Goal: Task Accomplishment & Management: Use online tool/utility

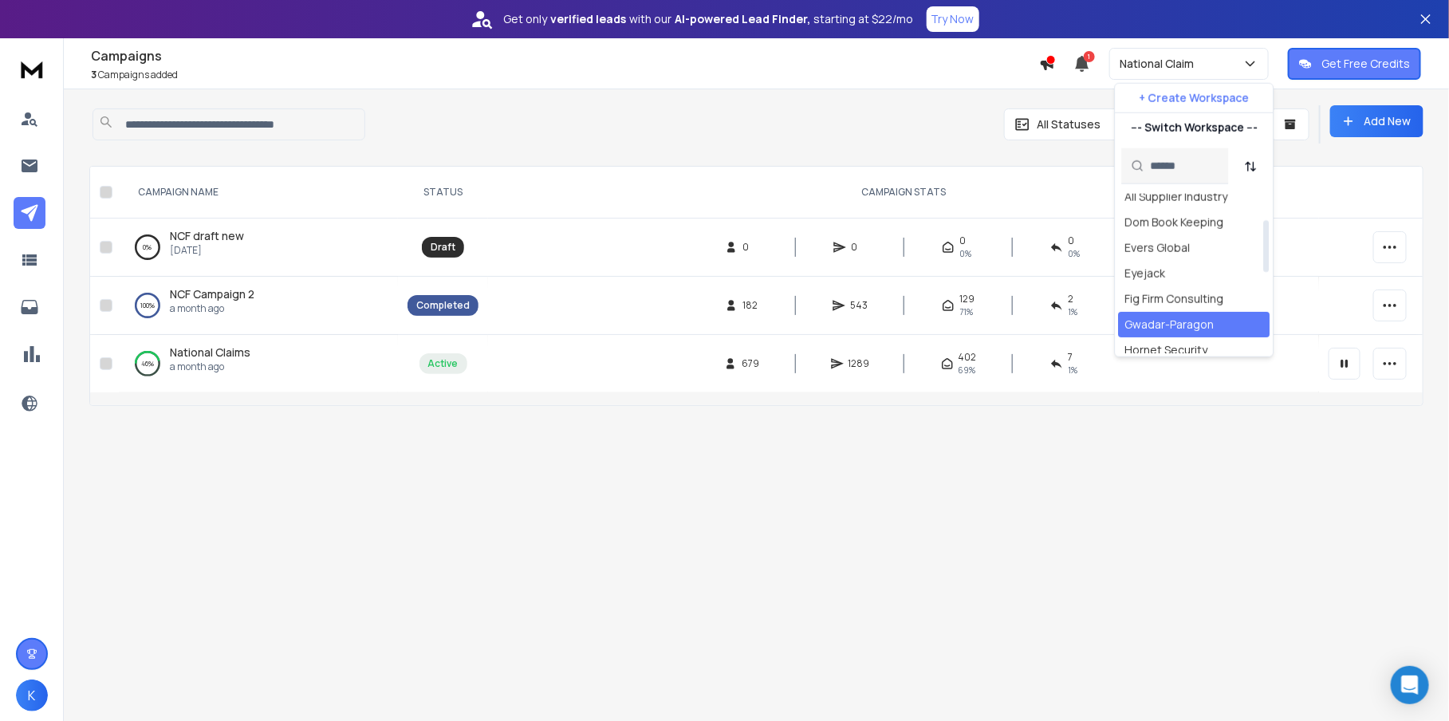
scroll to position [77, 0]
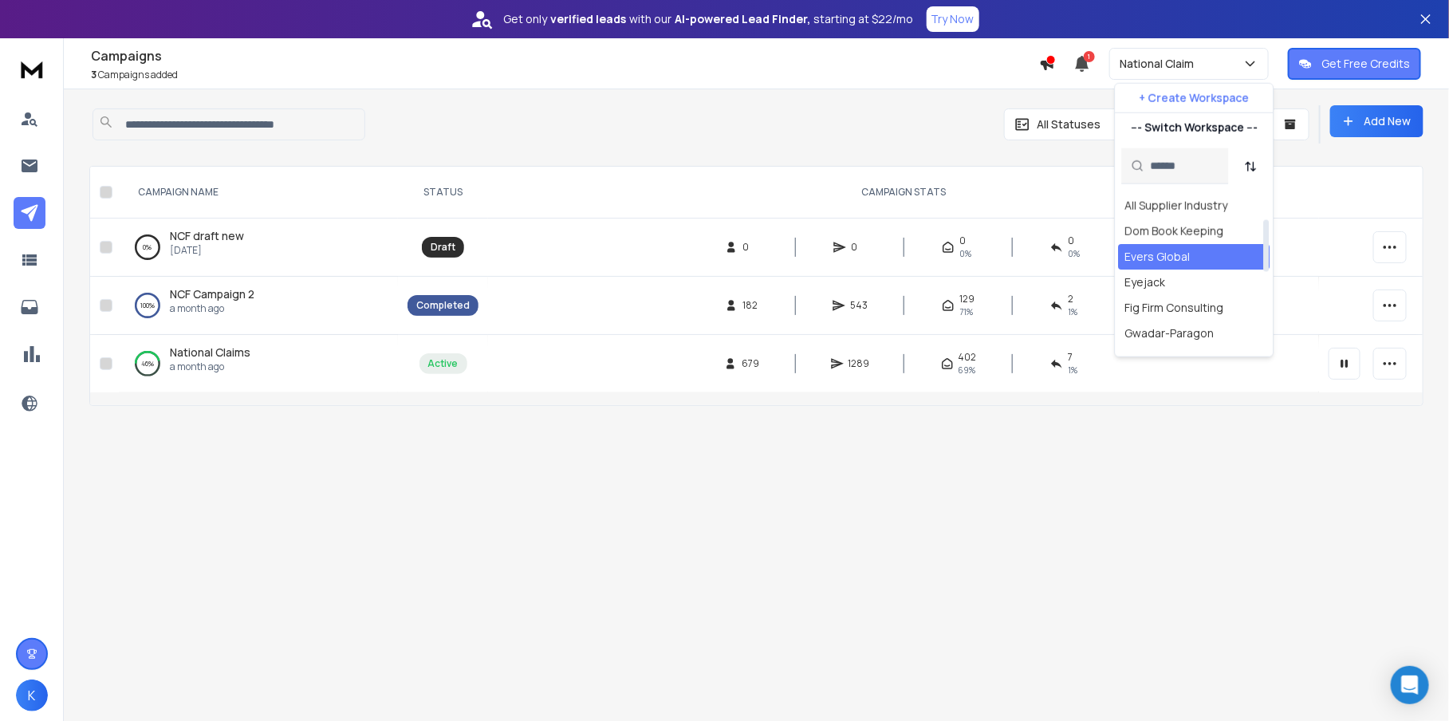
click at [1146, 254] on div "Evers Global" at bounding box center [1157, 257] width 65 height 16
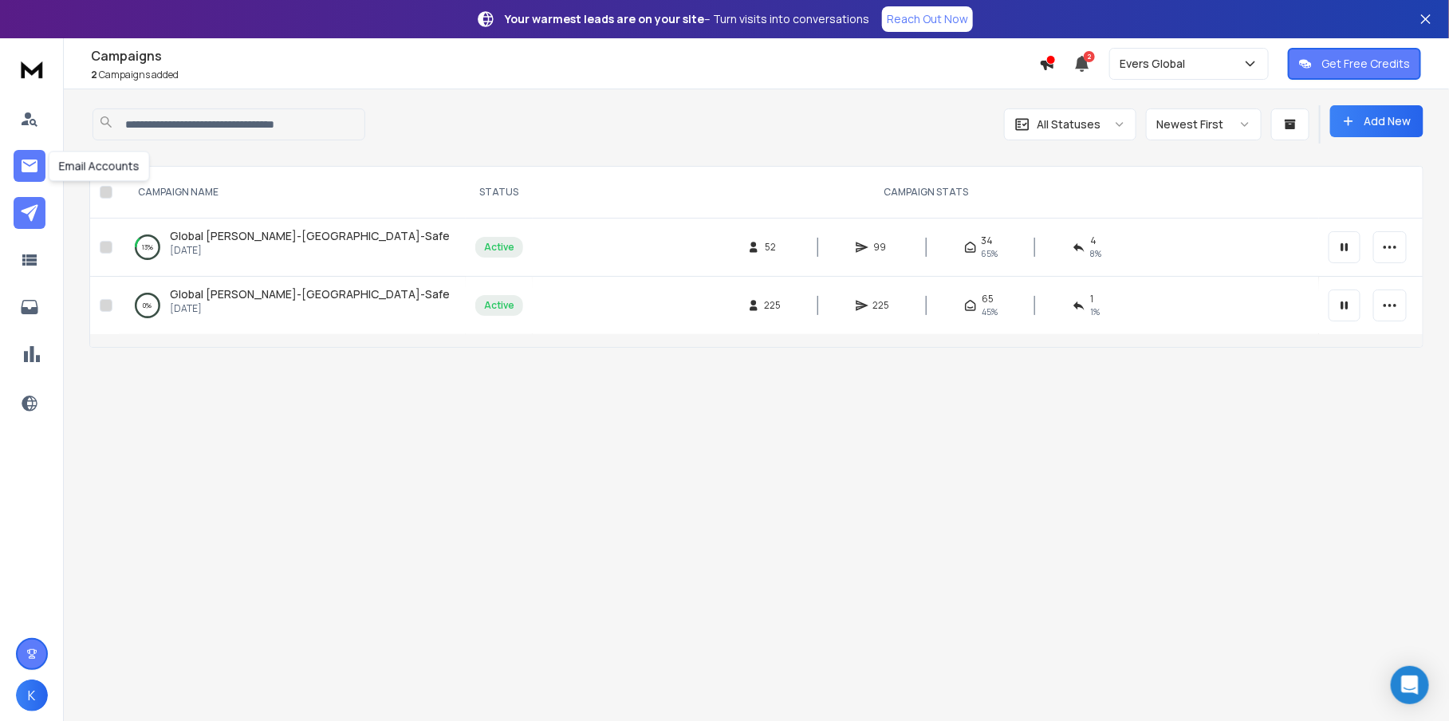
click at [33, 166] on icon at bounding box center [30, 165] width 16 height 13
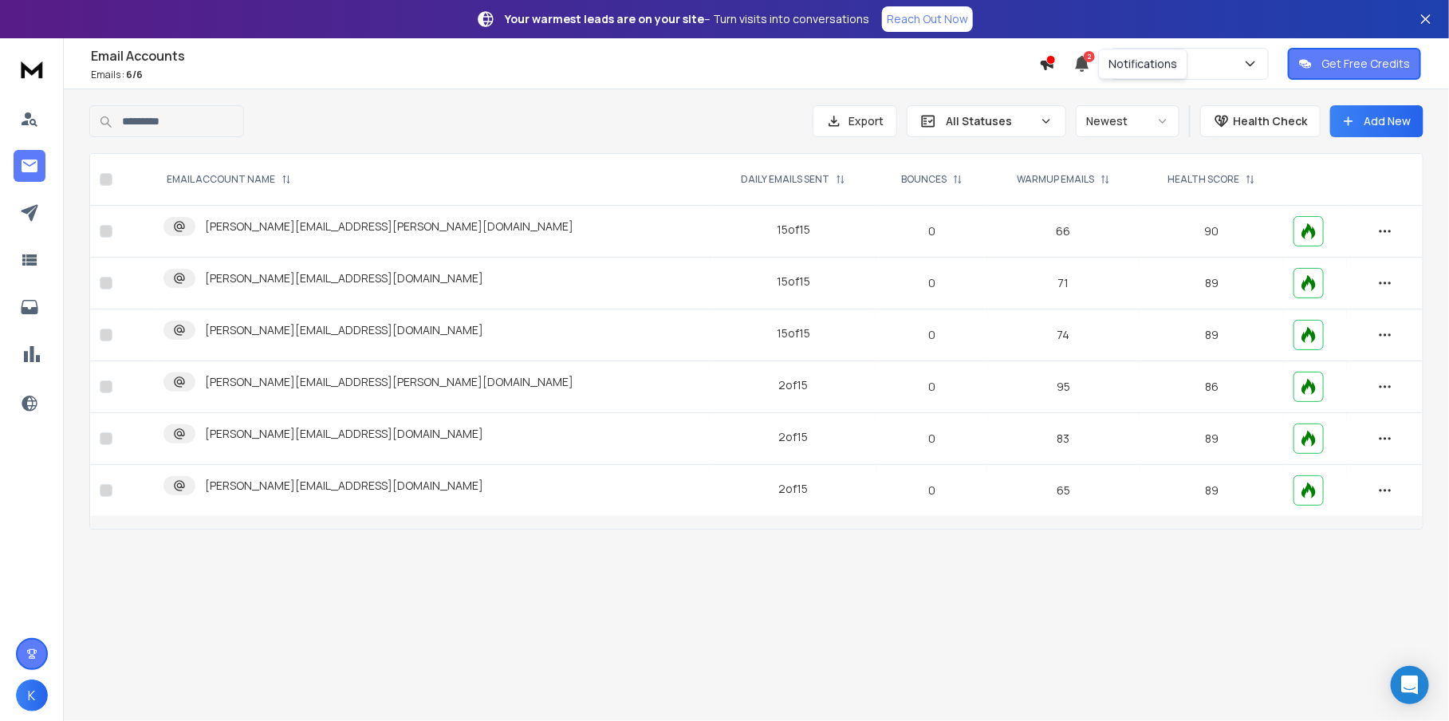
click at [1089, 57] on span "2" at bounding box center [1089, 56] width 11 height 11
click at [29, 315] on icon at bounding box center [29, 306] width 19 height 19
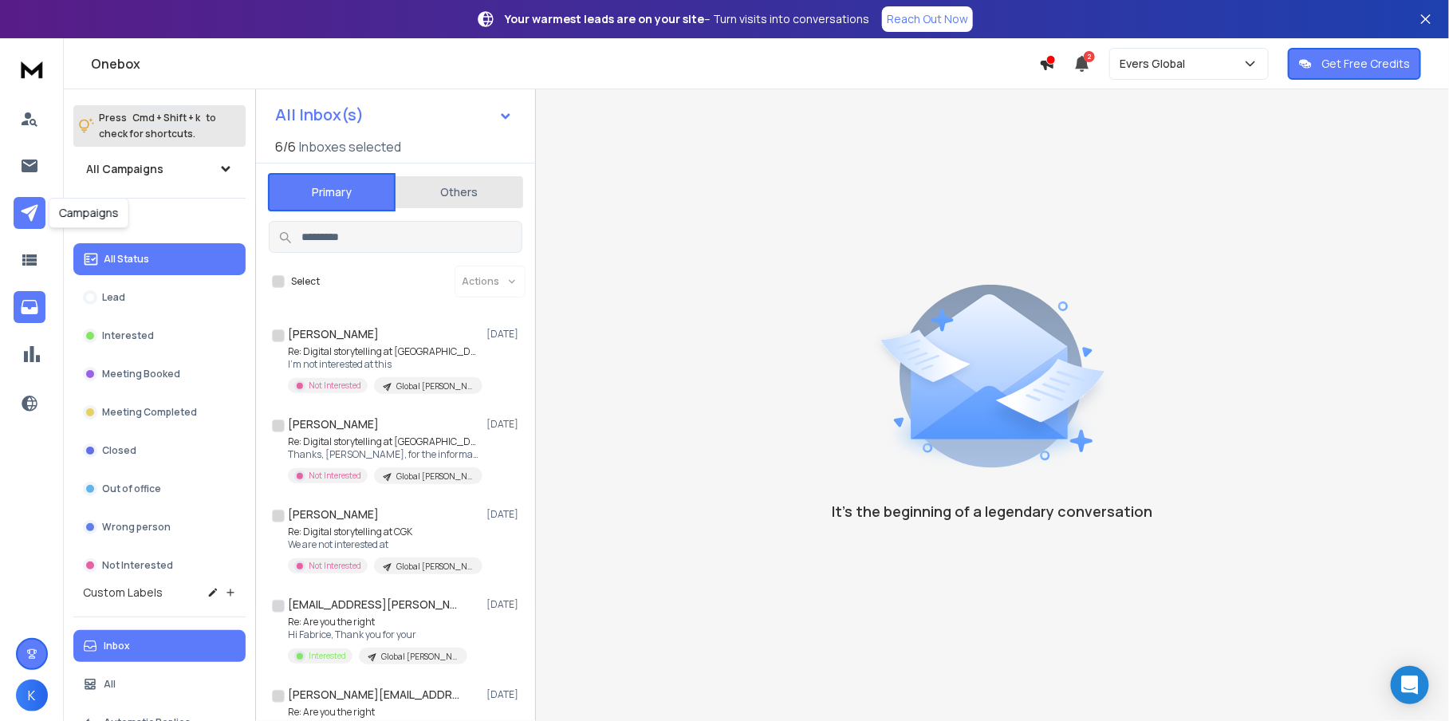
click at [20, 211] on icon at bounding box center [29, 212] width 19 height 19
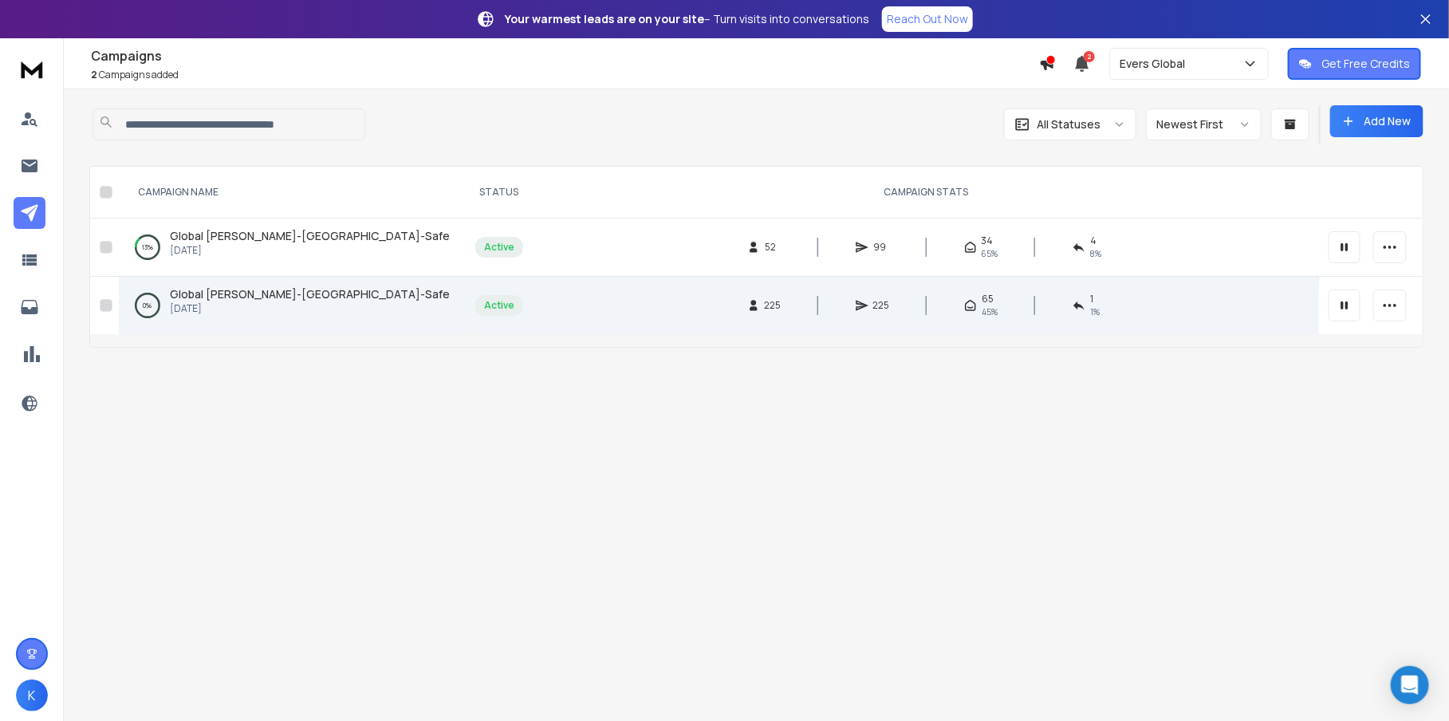
click at [277, 310] on p "14 days ago" at bounding box center [310, 308] width 280 height 13
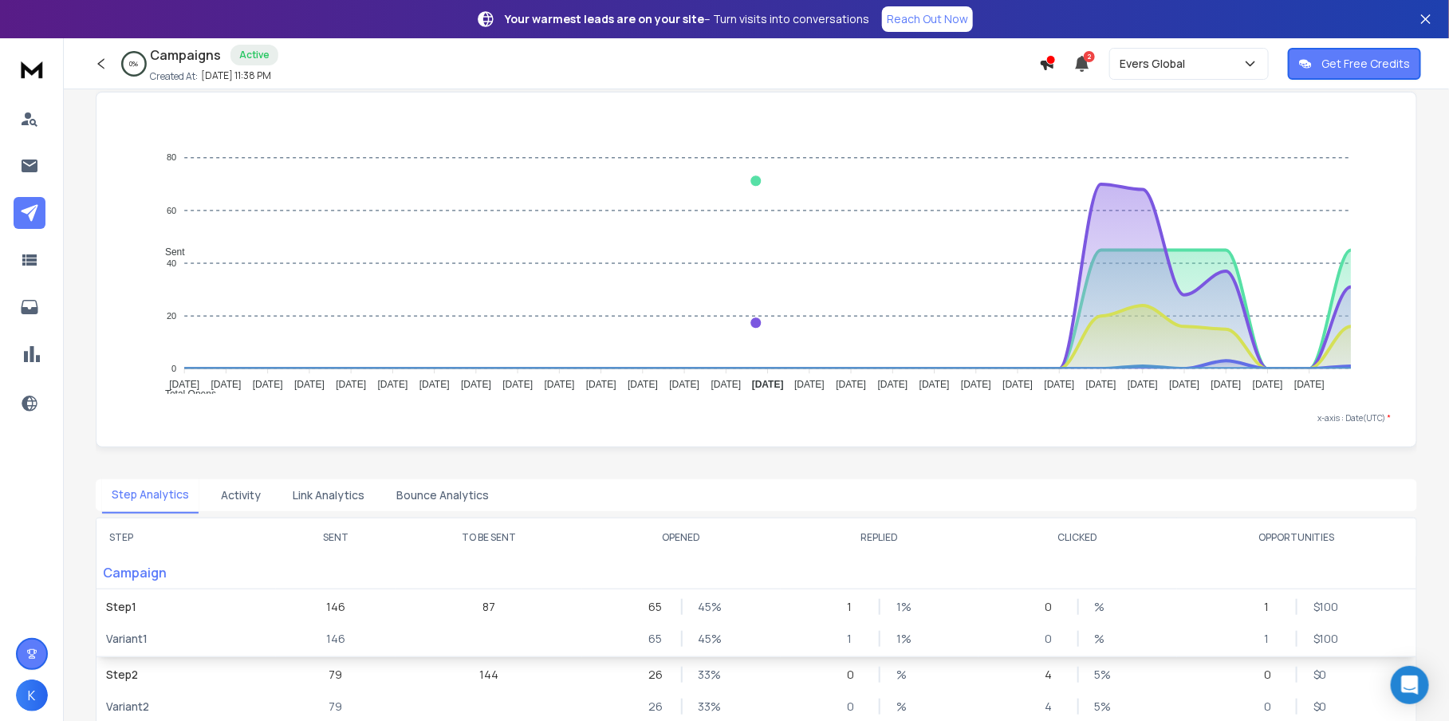
scroll to position [378, 0]
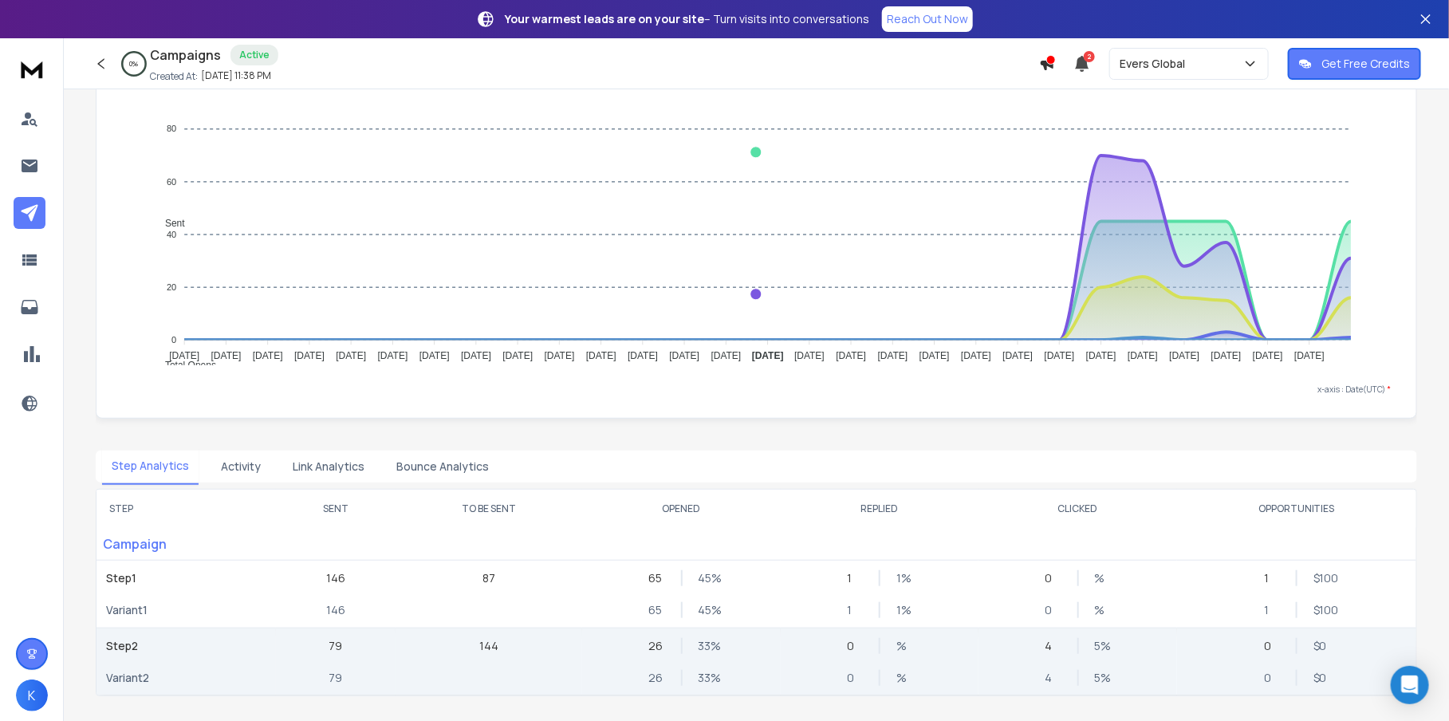
click at [486, 643] on p "144" at bounding box center [488, 646] width 19 height 16
click at [605, 632] on td "26 33 % 26 33 %" at bounding box center [681, 662] width 198 height 68
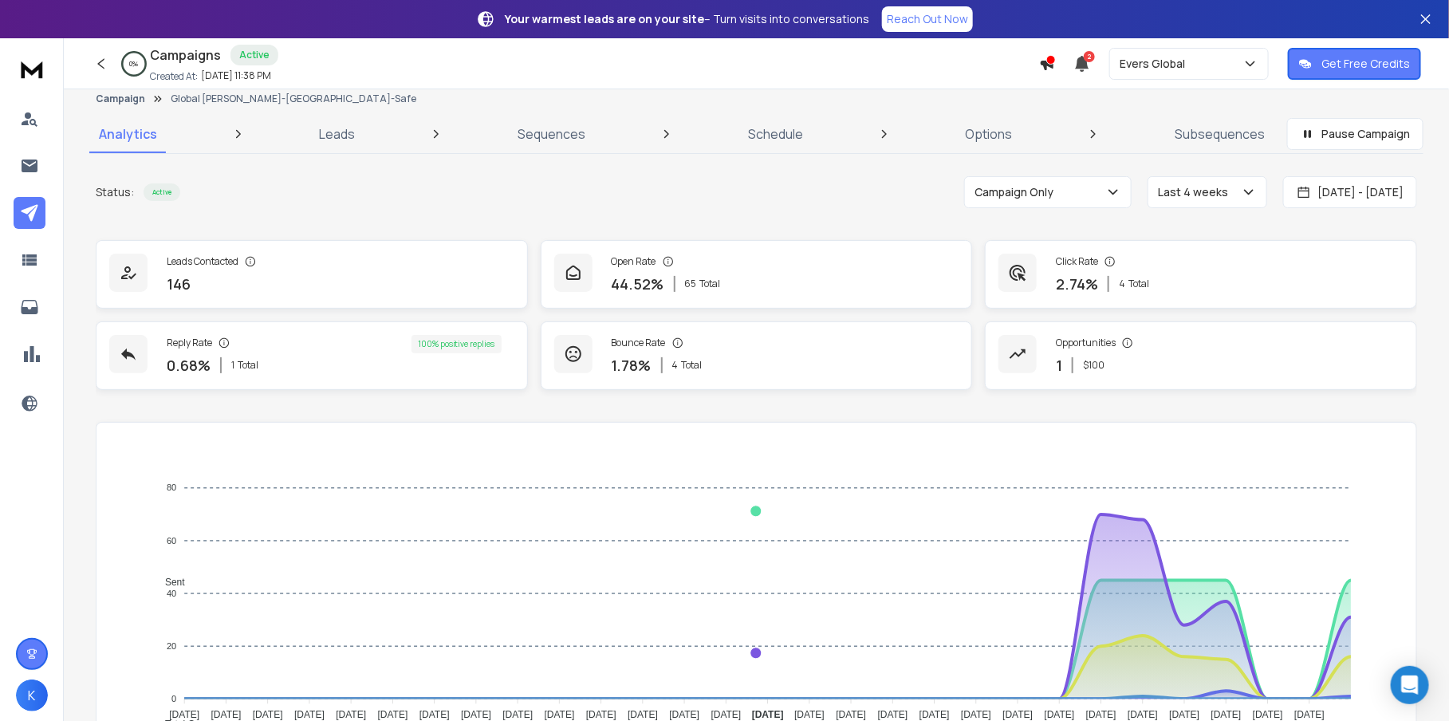
scroll to position [0, 0]
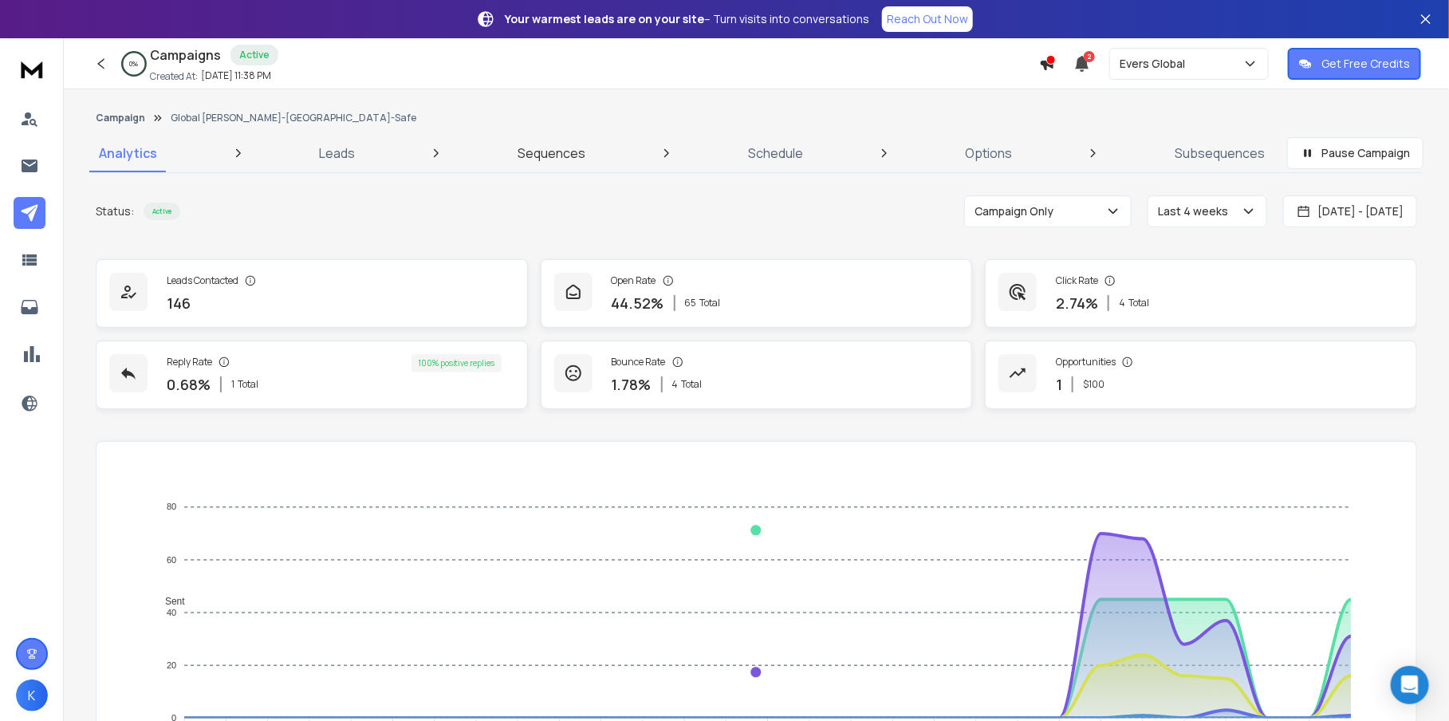
click at [545, 153] on p "Sequences" at bounding box center [552, 153] width 68 height 19
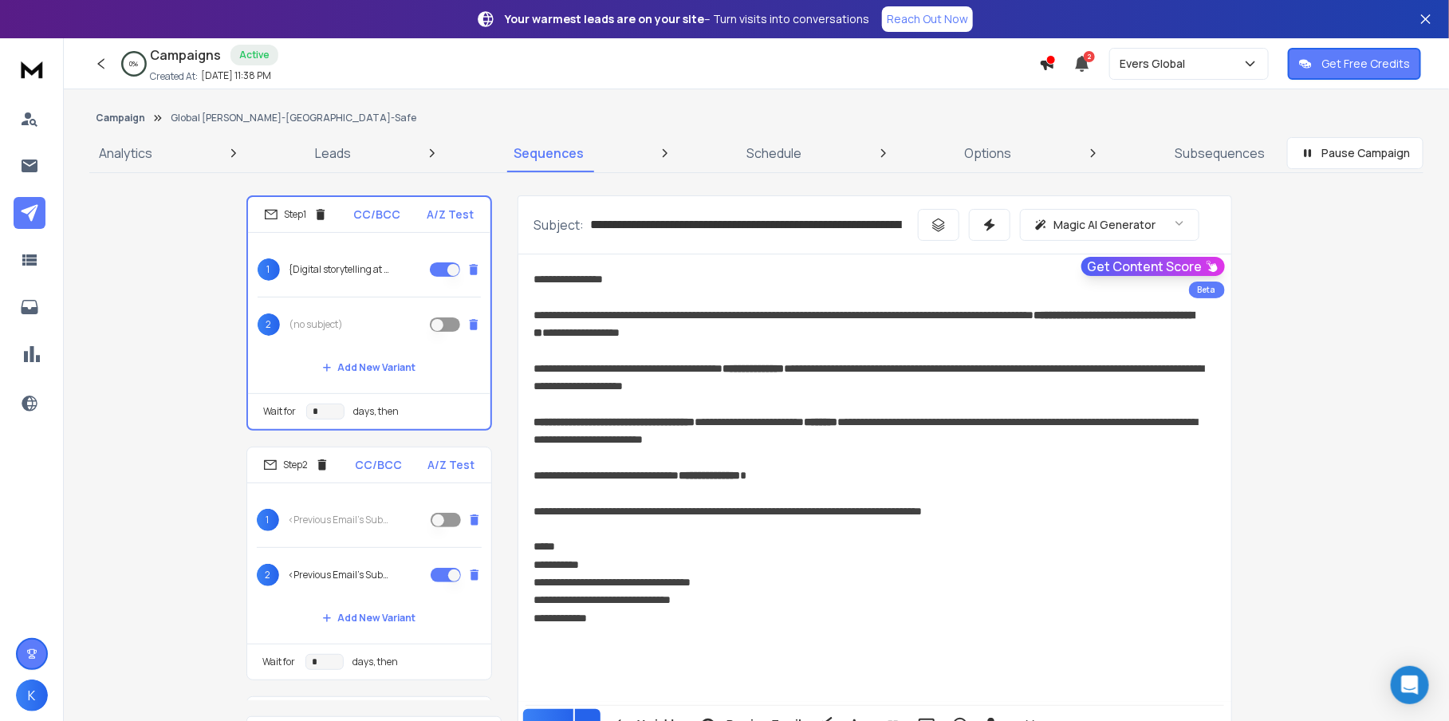
click at [345, 576] on p "<Previous Email's Subject>" at bounding box center [340, 575] width 102 height 13
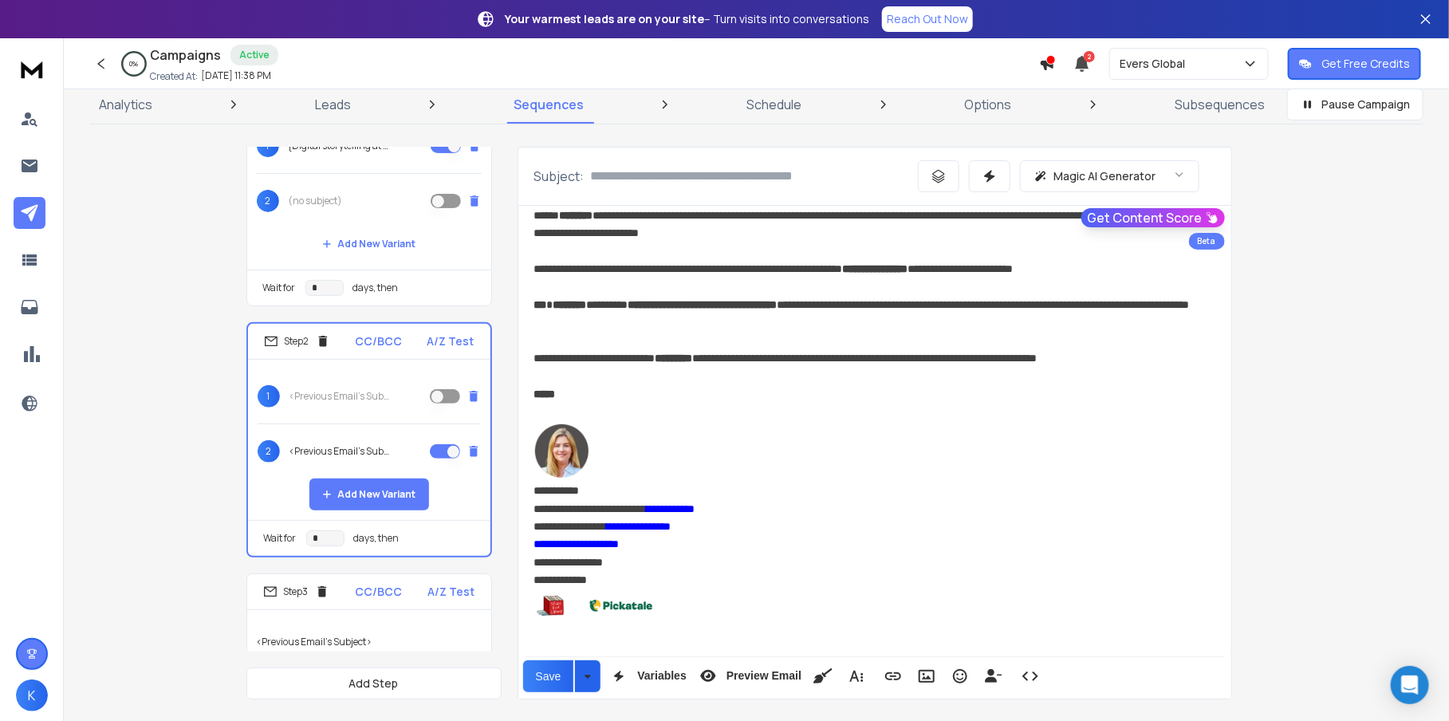
scroll to position [125, 0]
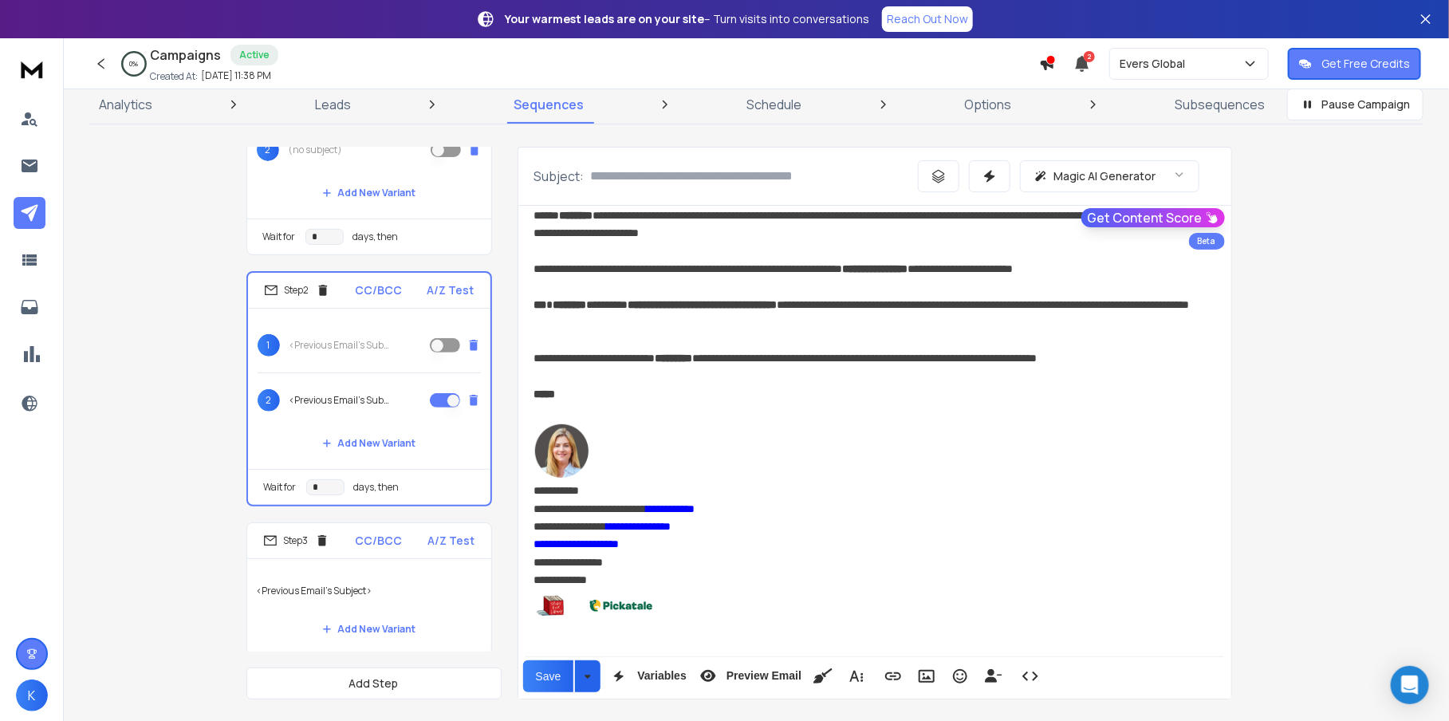
click at [349, 590] on p "<Previous Email's Subject>" at bounding box center [369, 591] width 225 height 45
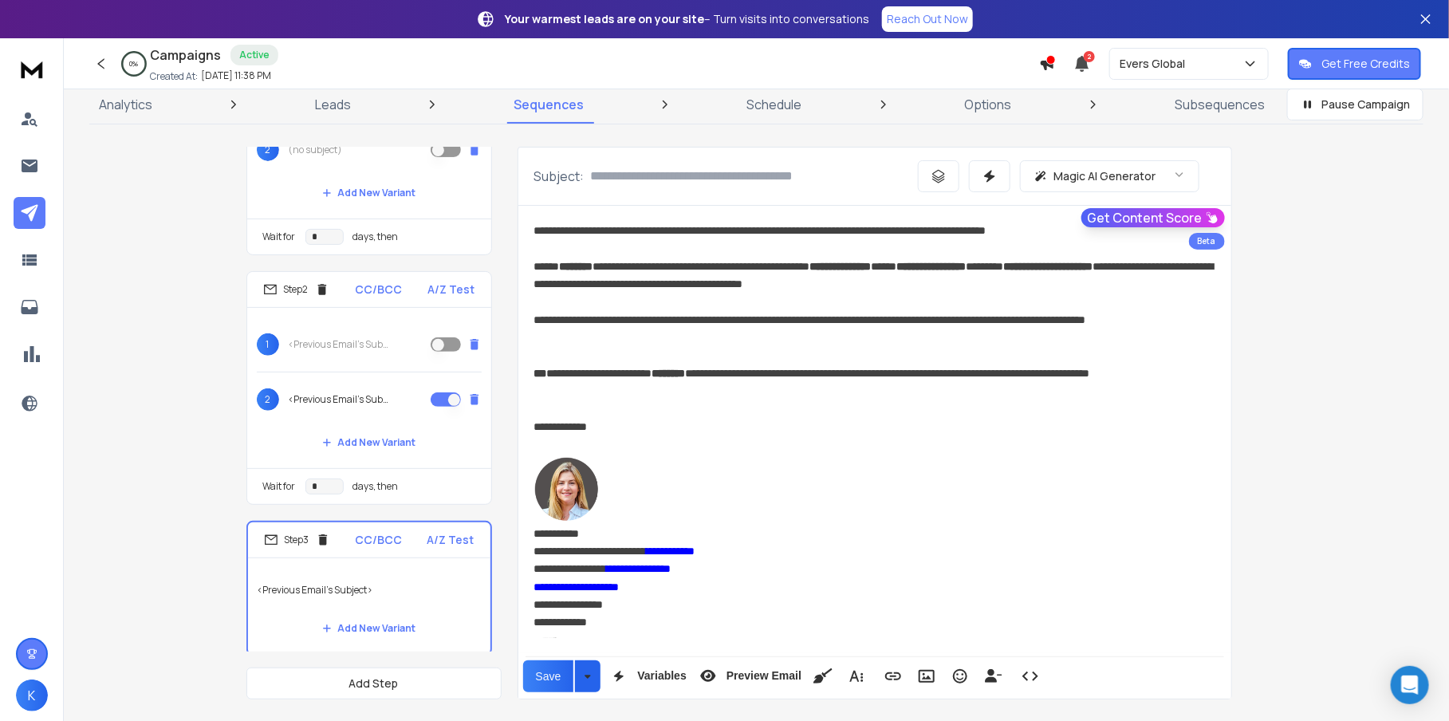
click at [332, 383] on div "2 <Previous Email's Subject>" at bounding box center [369, 399] width 225 height 54
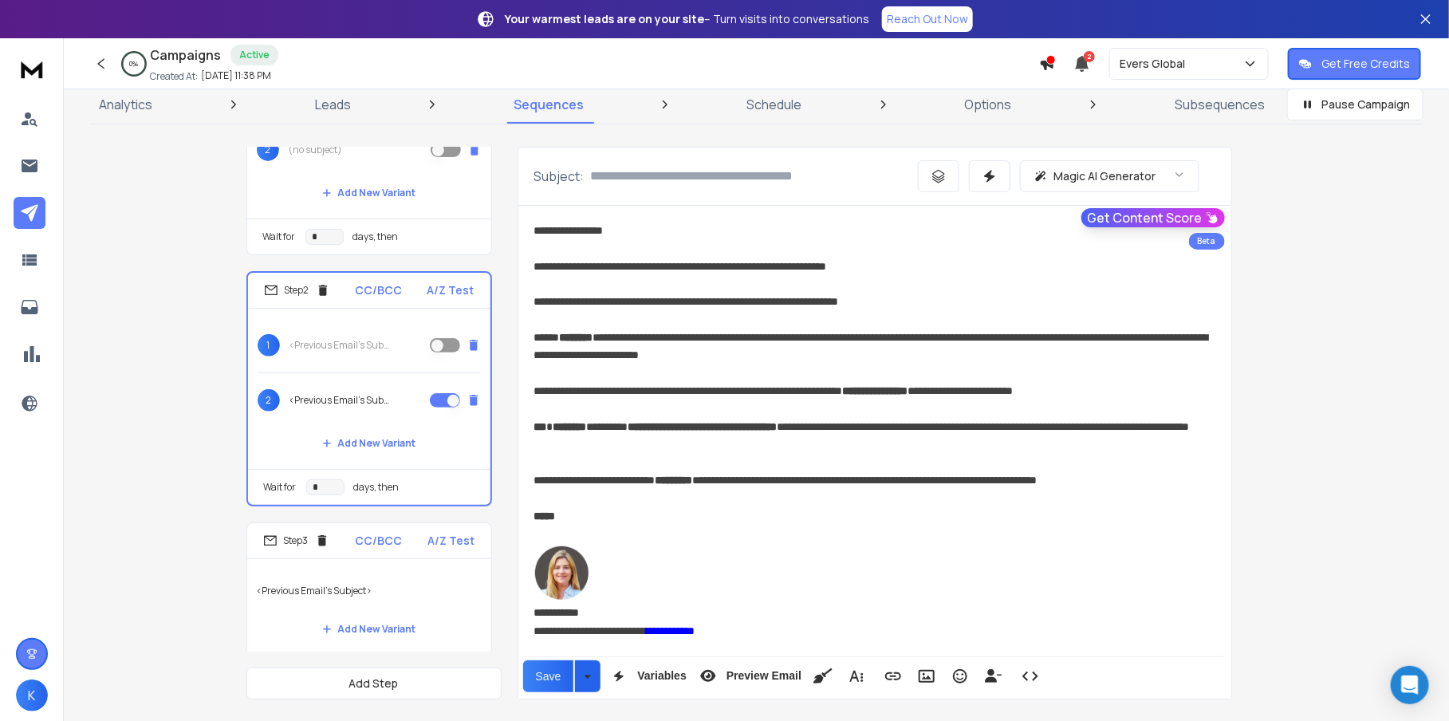
click at [337, 596] on p "<Previous Email's Subject>" at bounding box center [369, 591] width 225 height 45
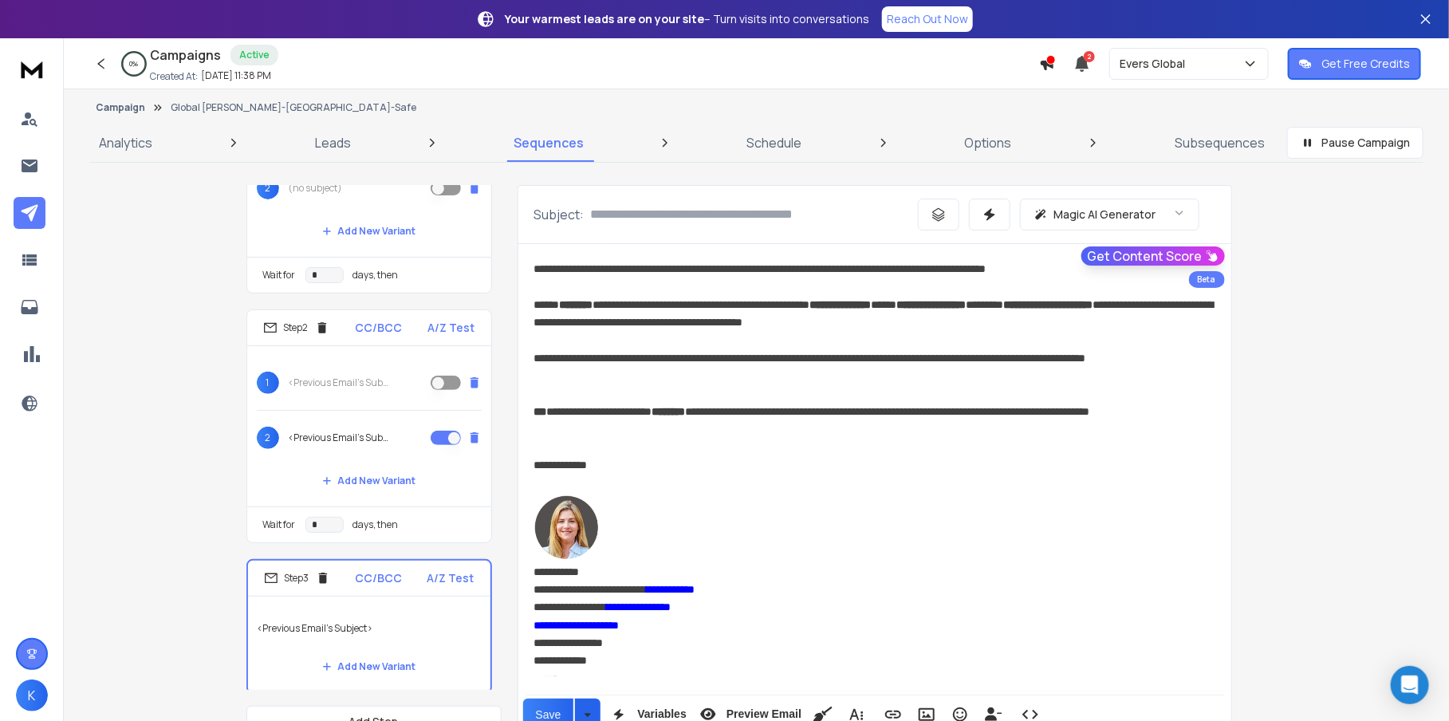
scroll to position [9, 0]
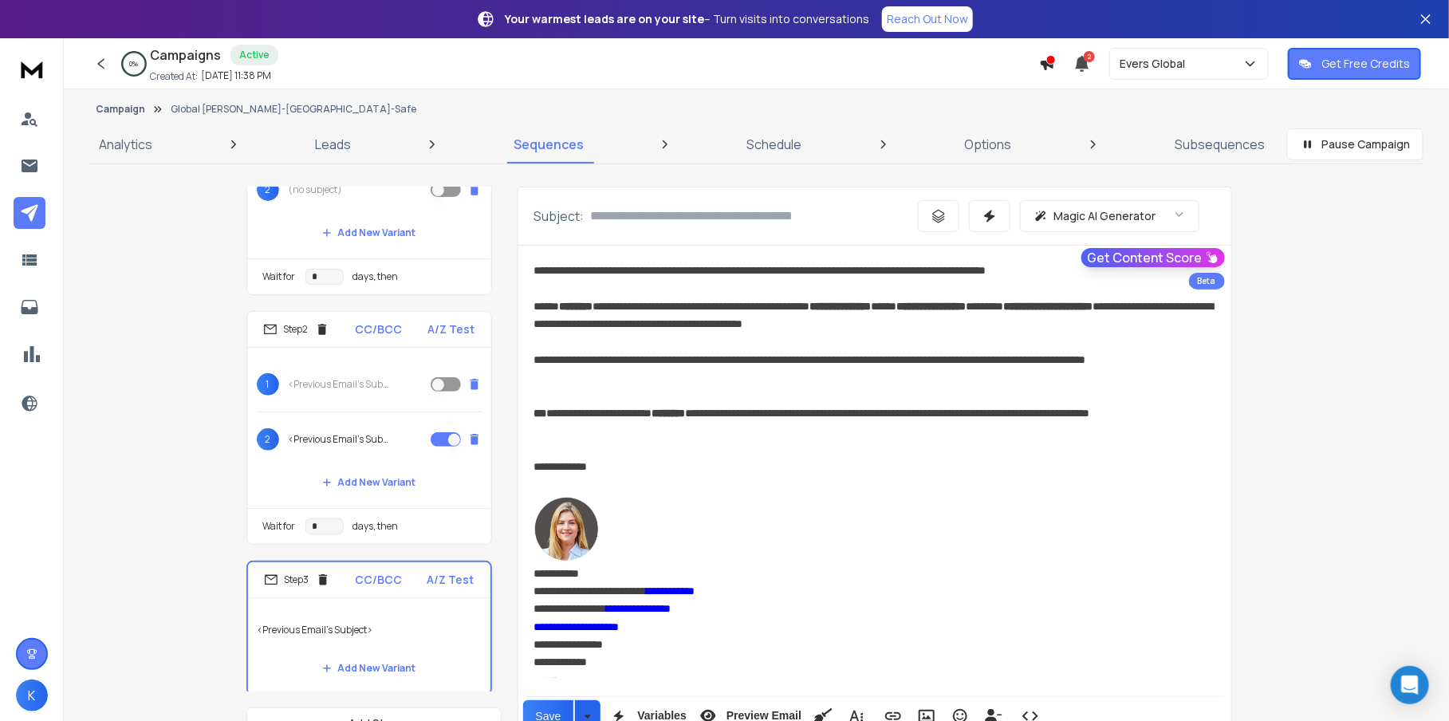
click at [323, 436] on p "<Previous Email's Subject>" at bounding box center [340, 439] width 102 height 13
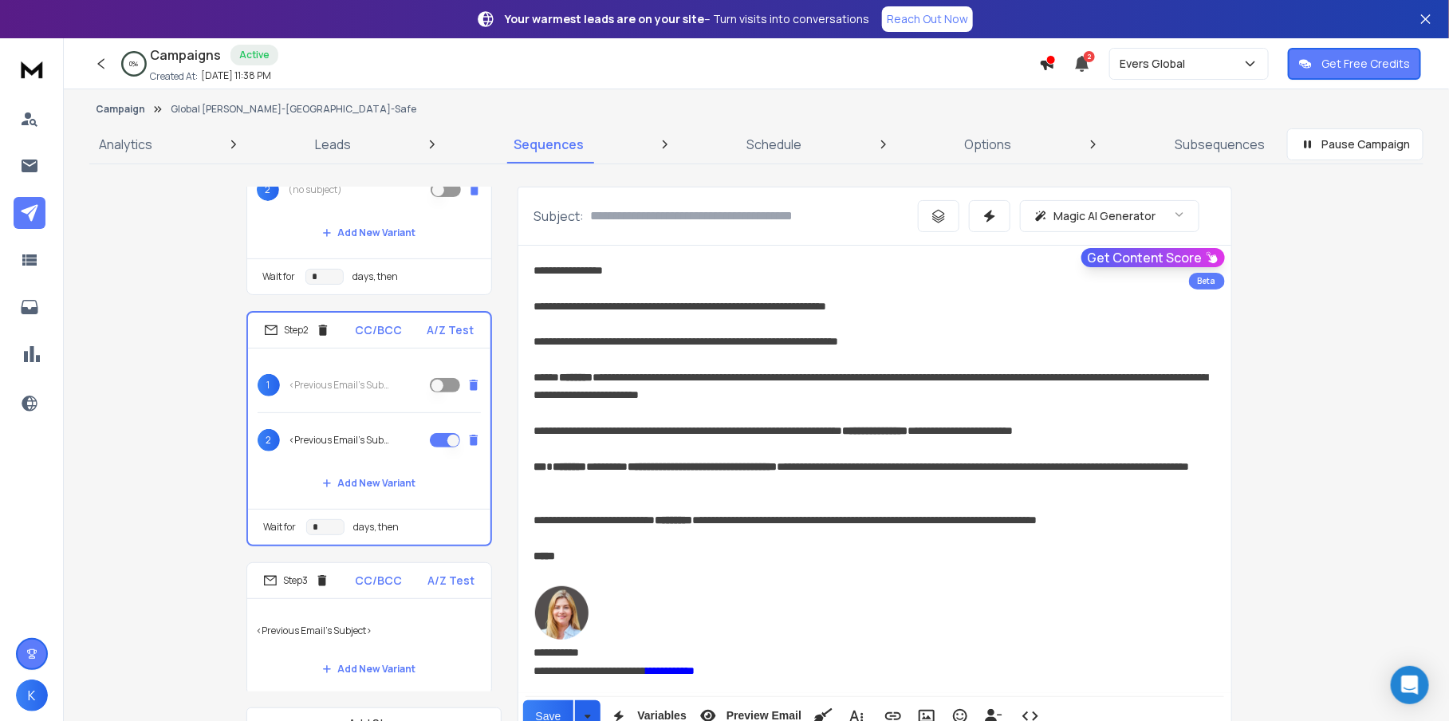
click at [413, 616] on p "<Previous Email's Subject>" at bounding box center [369, 630] width 225 height 45
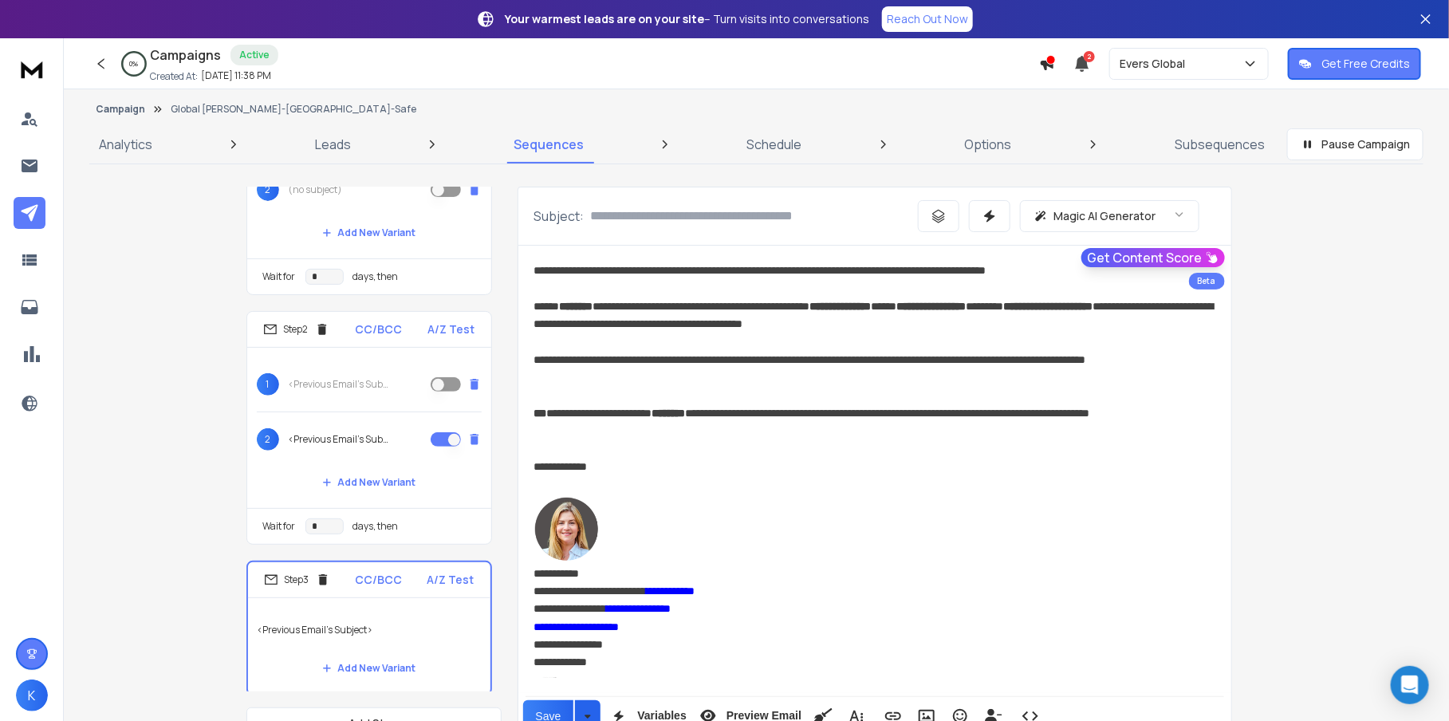
scroll to position [41, 0]
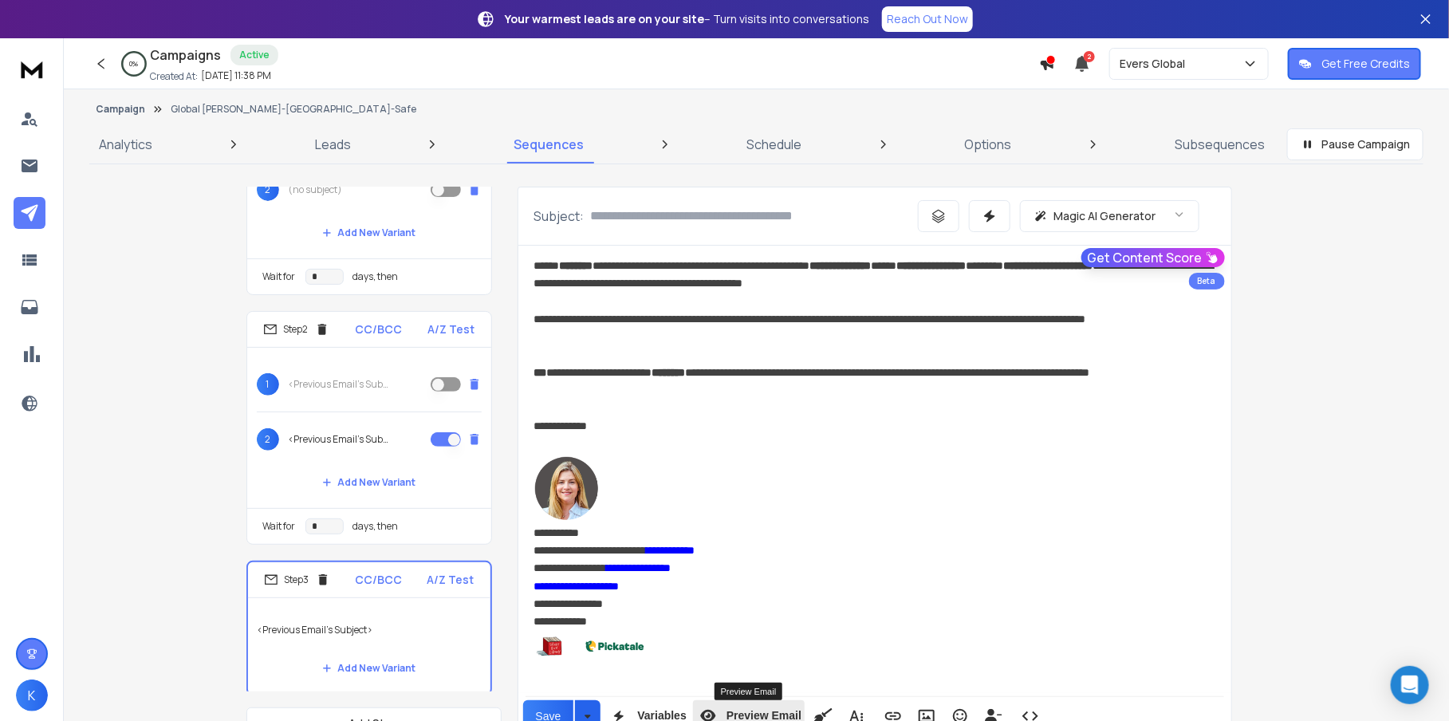
click at [774, 710] on span "Preview Email" at bounding box center [763, 716] width 81 height 14
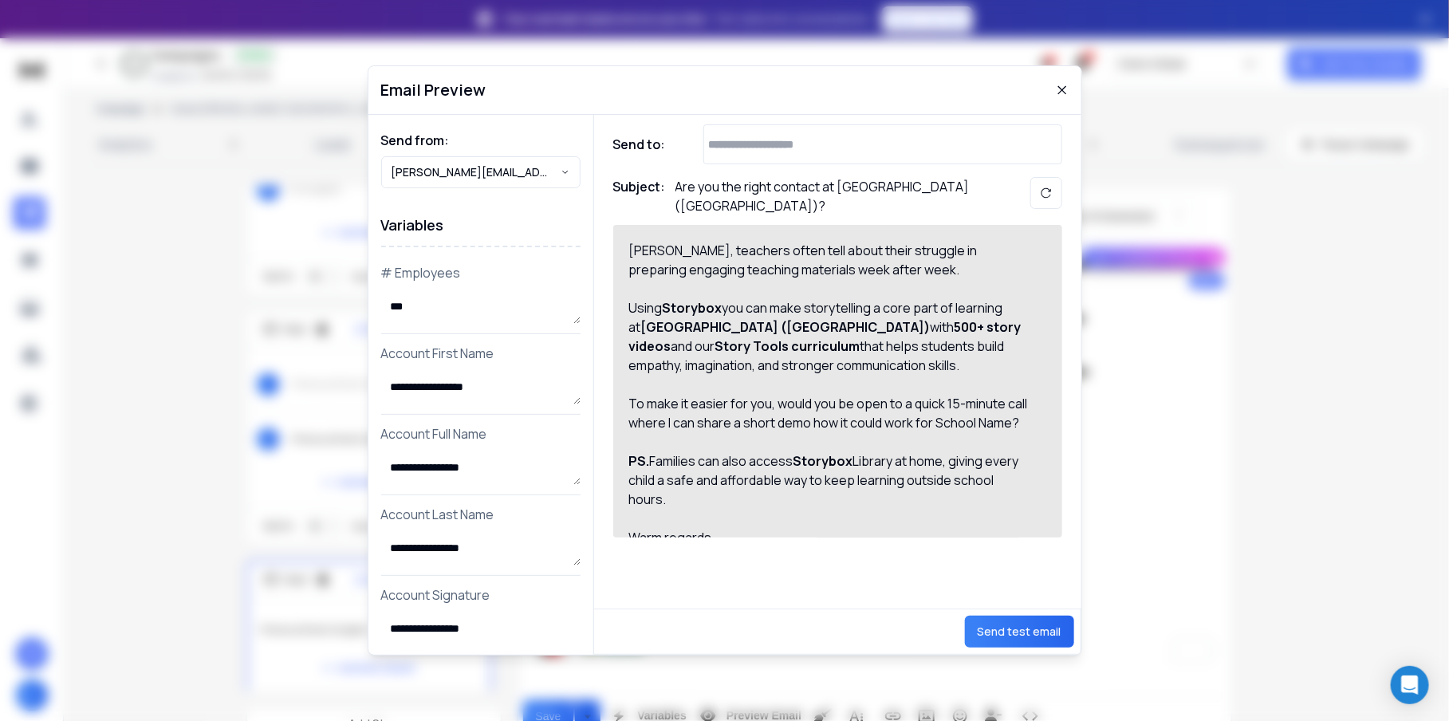
click at [1064, 91] on icon at bounding box center [1062, 90] width 13 height 13
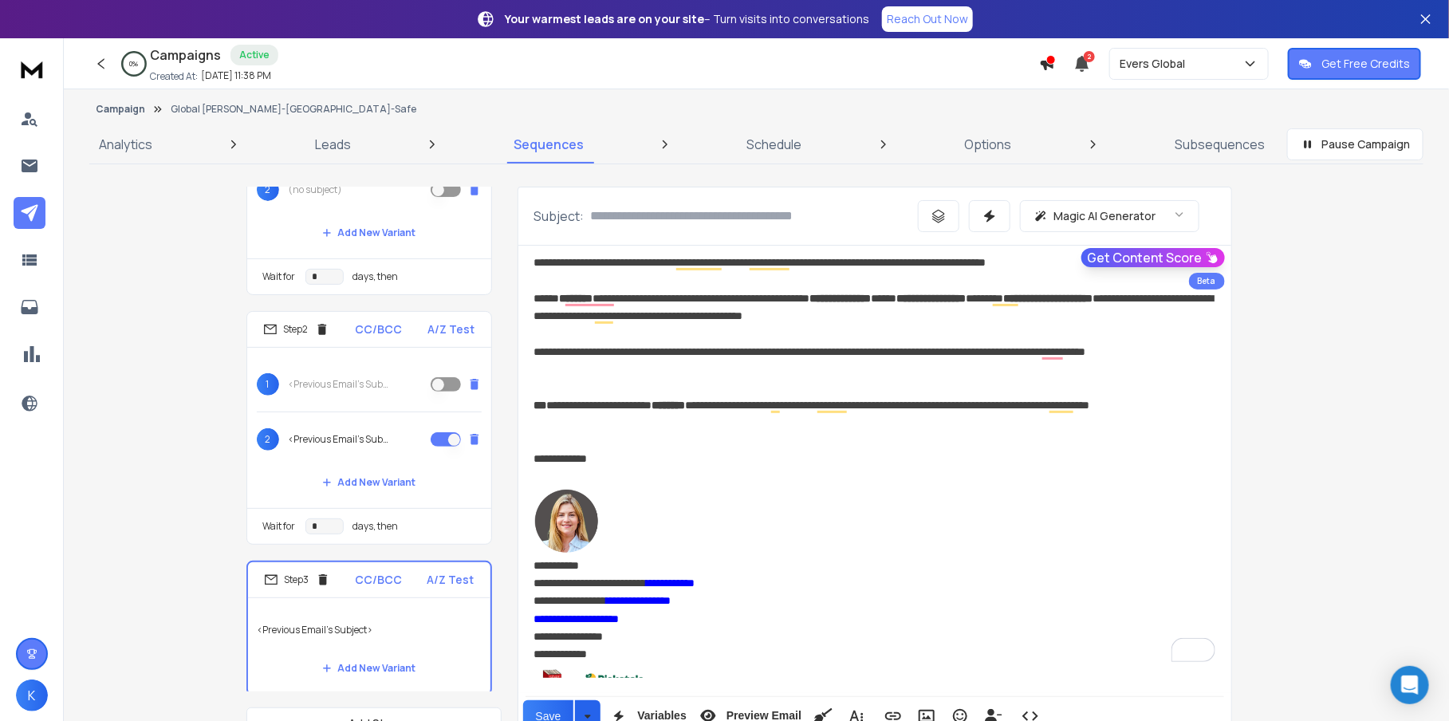
scroll to position [0, 0]
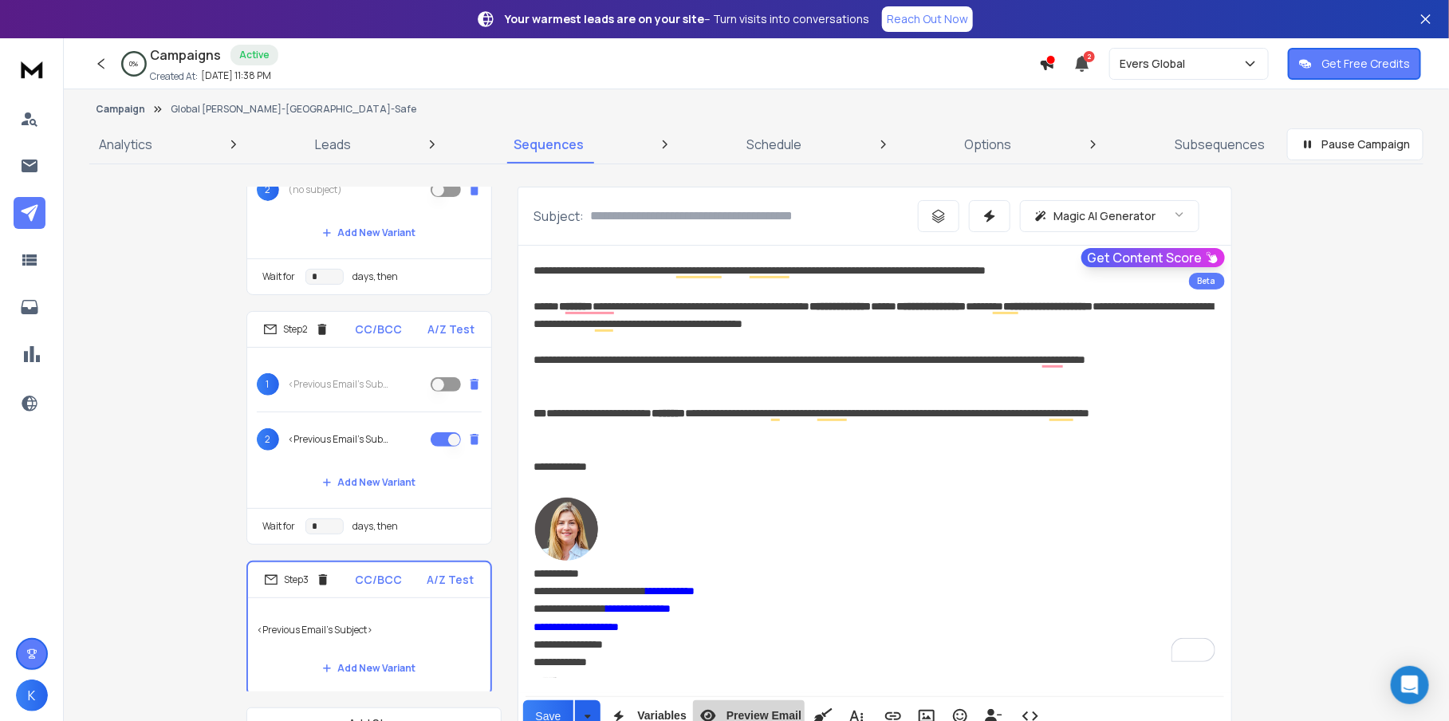
click at [758, 711] on span "Preview Email" at bounding box center [763, 716] width 81 height 14
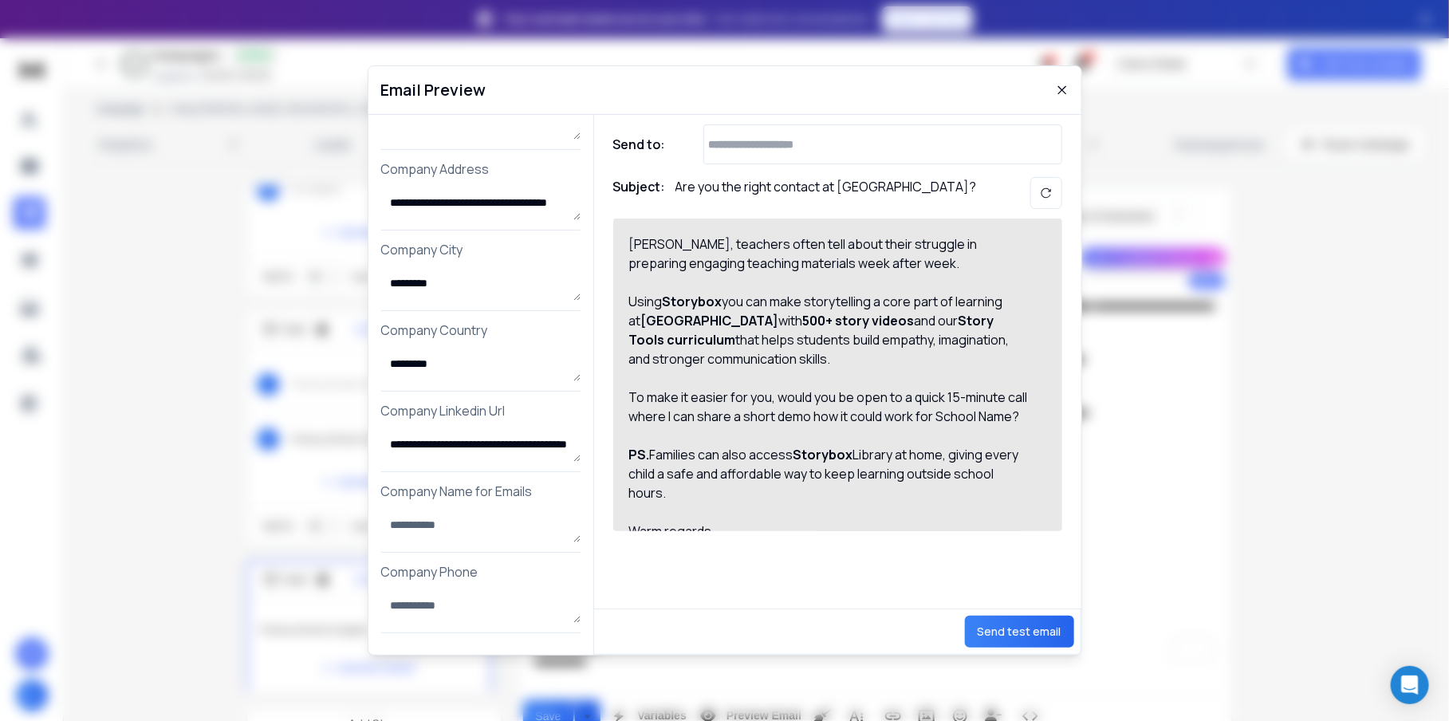
scroll to position [600, 0]
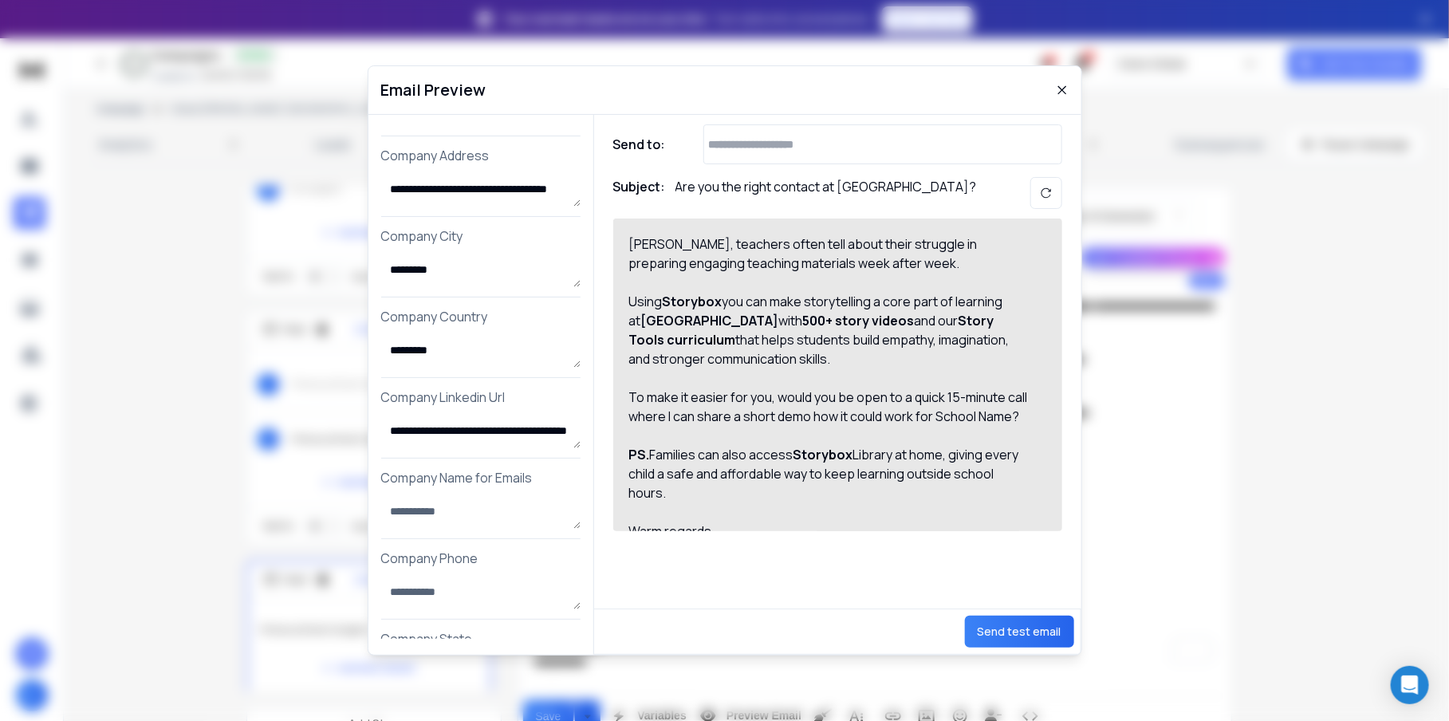
click at [478, 521] on textarea at bounding box center [480, 513] width 199 height 32
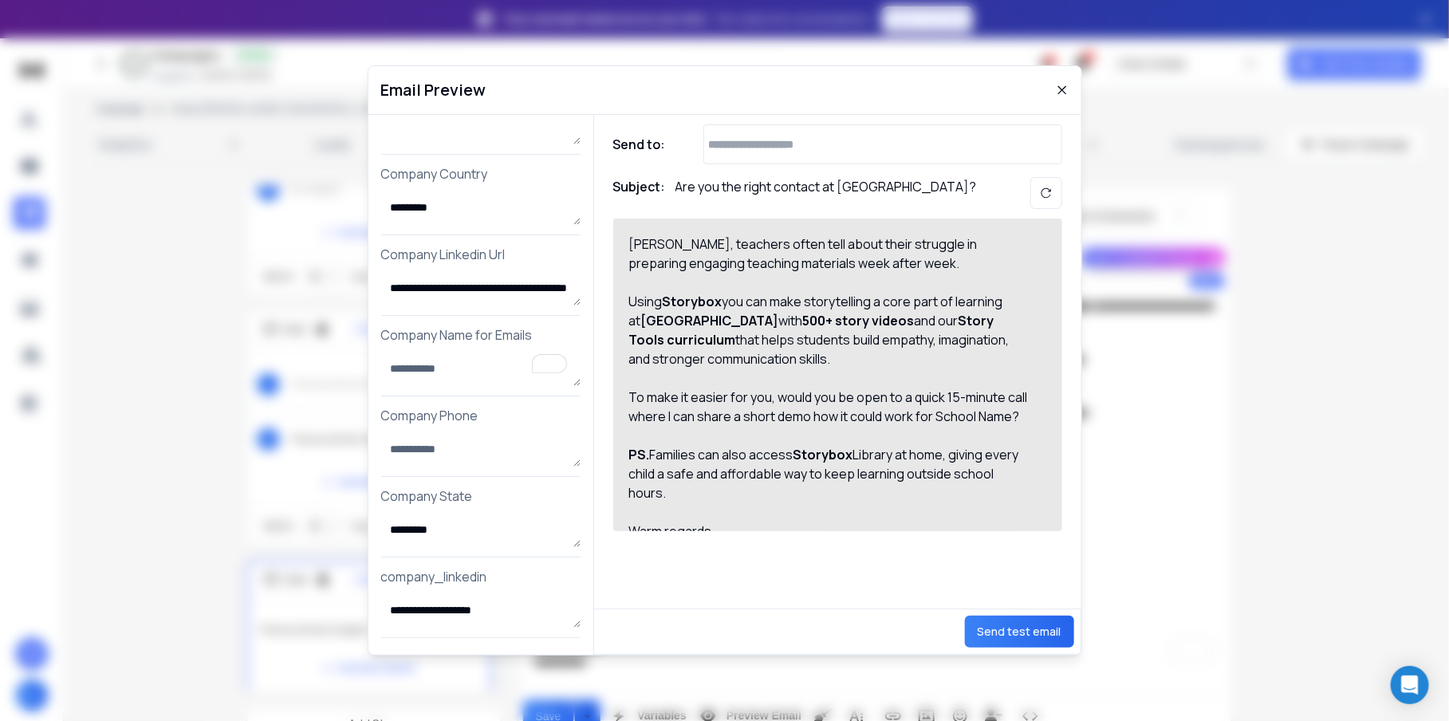
scroll to position [1061, 0]
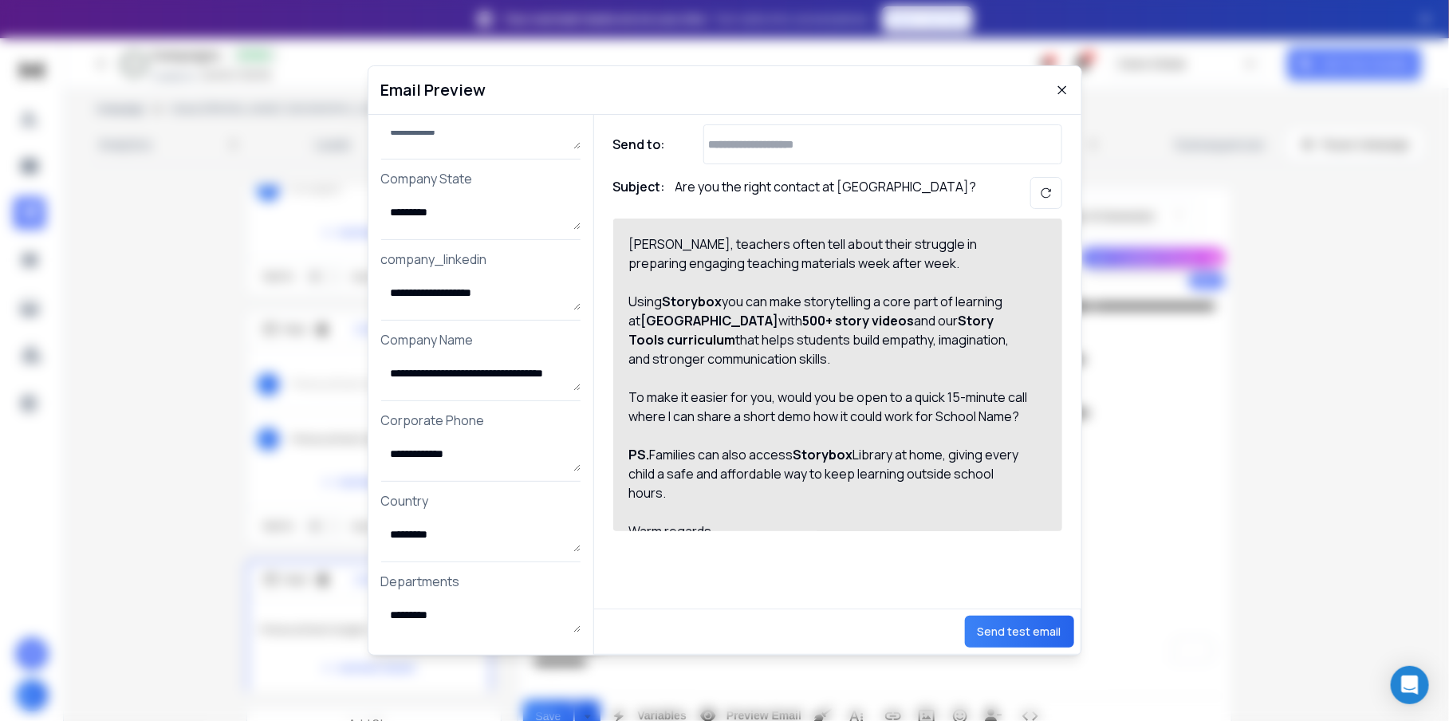
click at [1057, 91] on icon at bounding box center [1062, 90] width 13 height 13
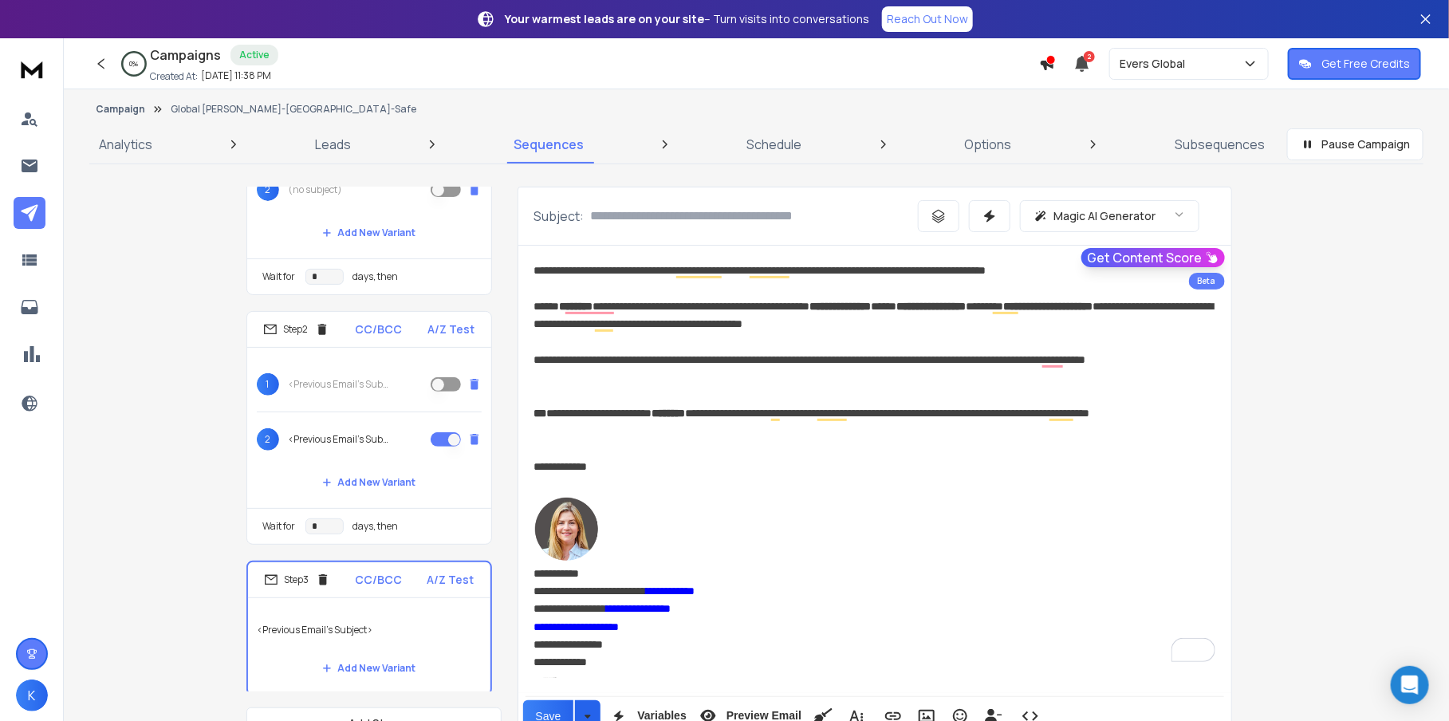
click at [1148, 362] on div "**********" at bounding box center [875, 369] width 682 height 36
drag, startPoint x: 1148, startPoint y: 361, endPoint x: 1177, endPoint y: 395, distance: 44.6
click at [1177, 395] on div "**********" at bounding box center [875, 462] width 714 height 432
drag, startPoint x: 1148, startPoint y: 364, endPoint x: 1157, endPoint y: 377, distance: 15.9
click at [1157, 377] on div "**********" at bounding box center [875, 369] width 682 height 36
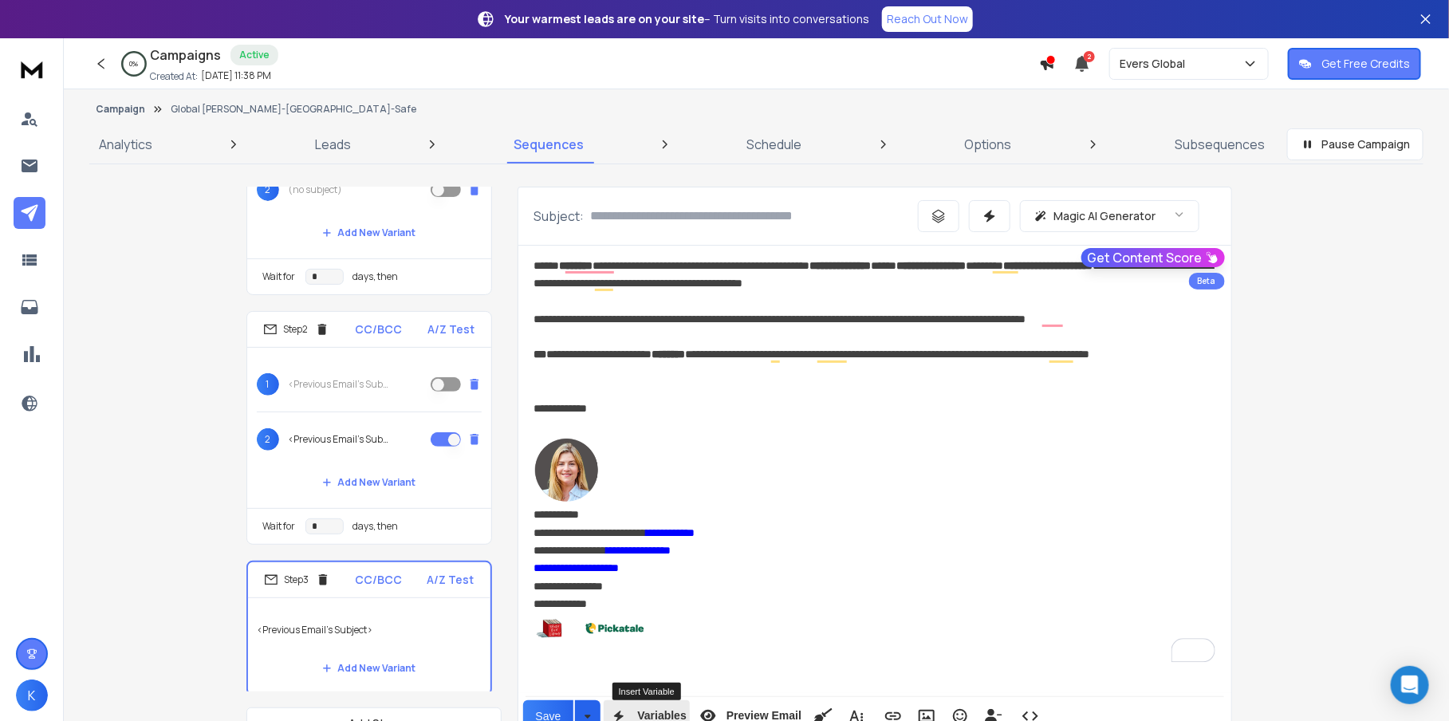
click at [663, 704] on div "Variables" at bounding box center [647, 716] width 86 height 26
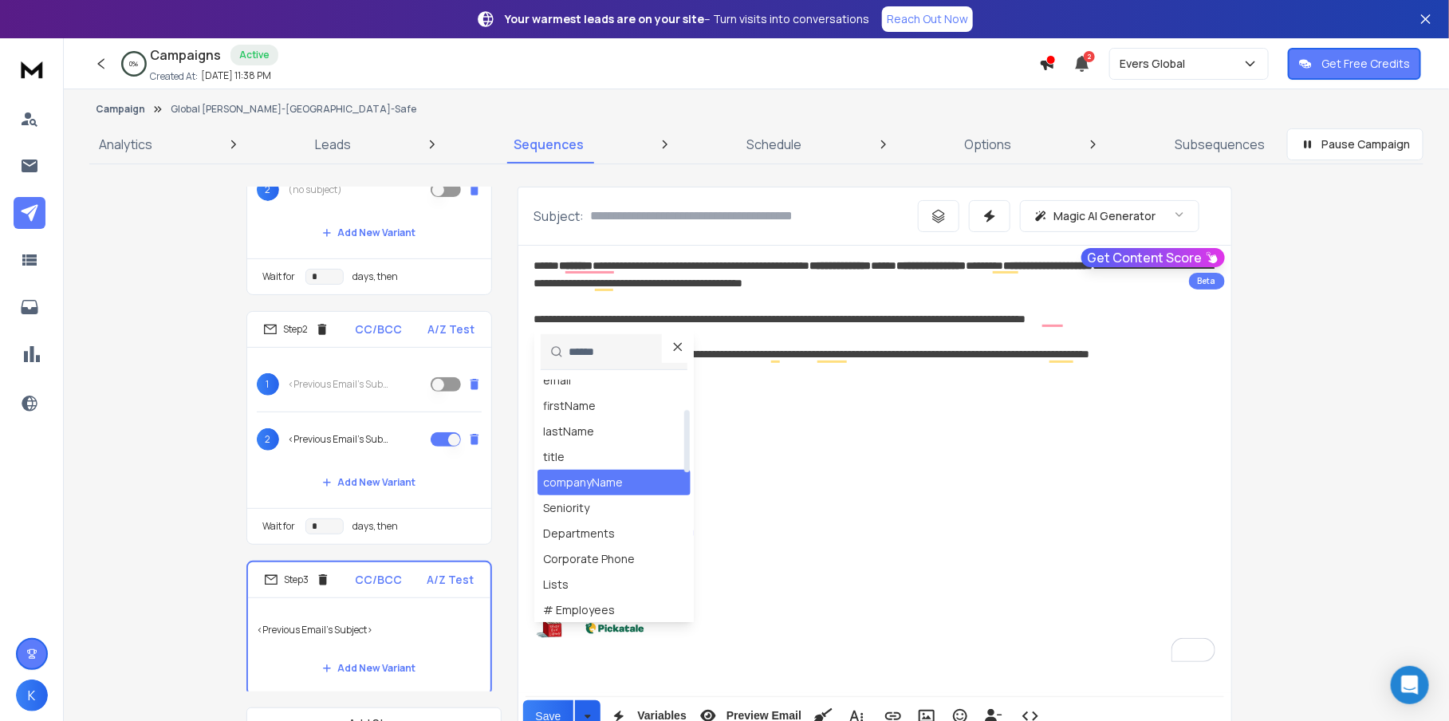
click at [632, 481] on div "companyName" at bounding box center [613, 483] width 153 height 26
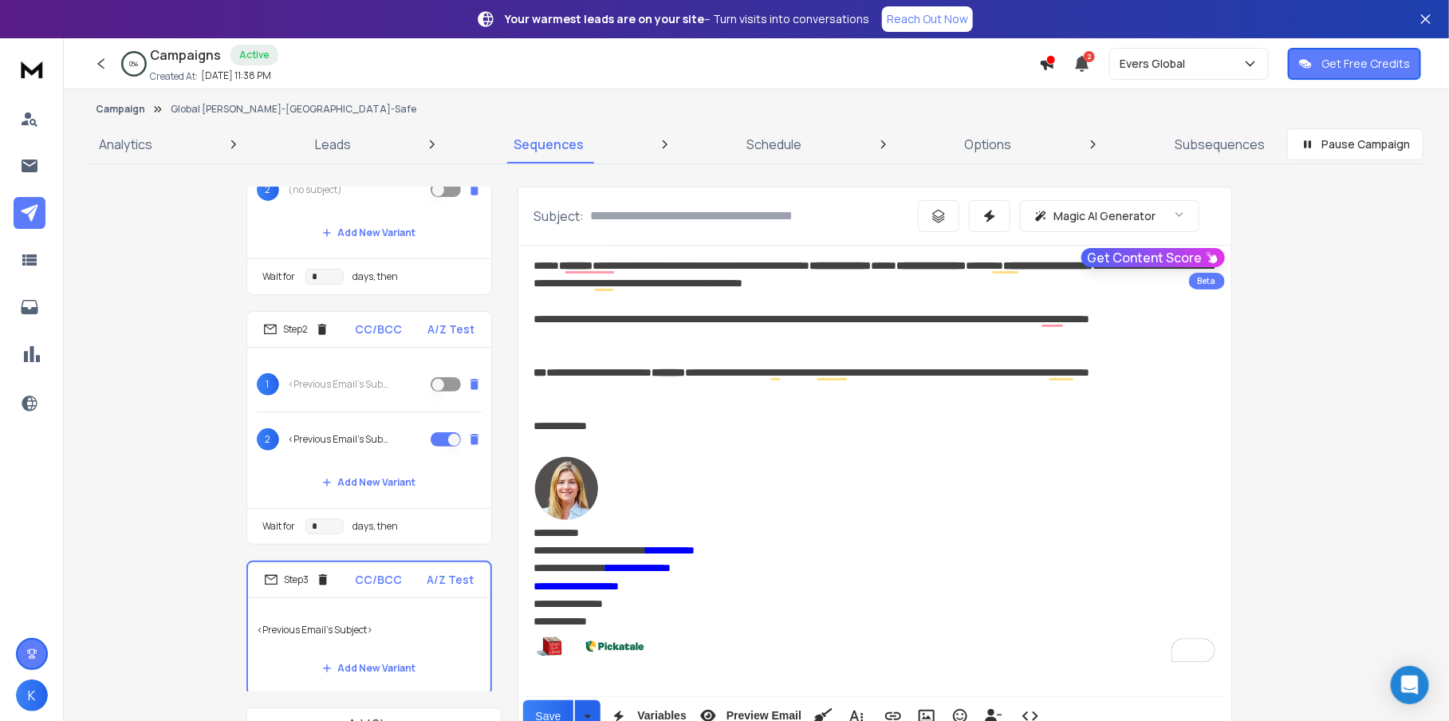
click at [529, 339] on div "**********" at bounding box center [875, 462] width 714 height 432
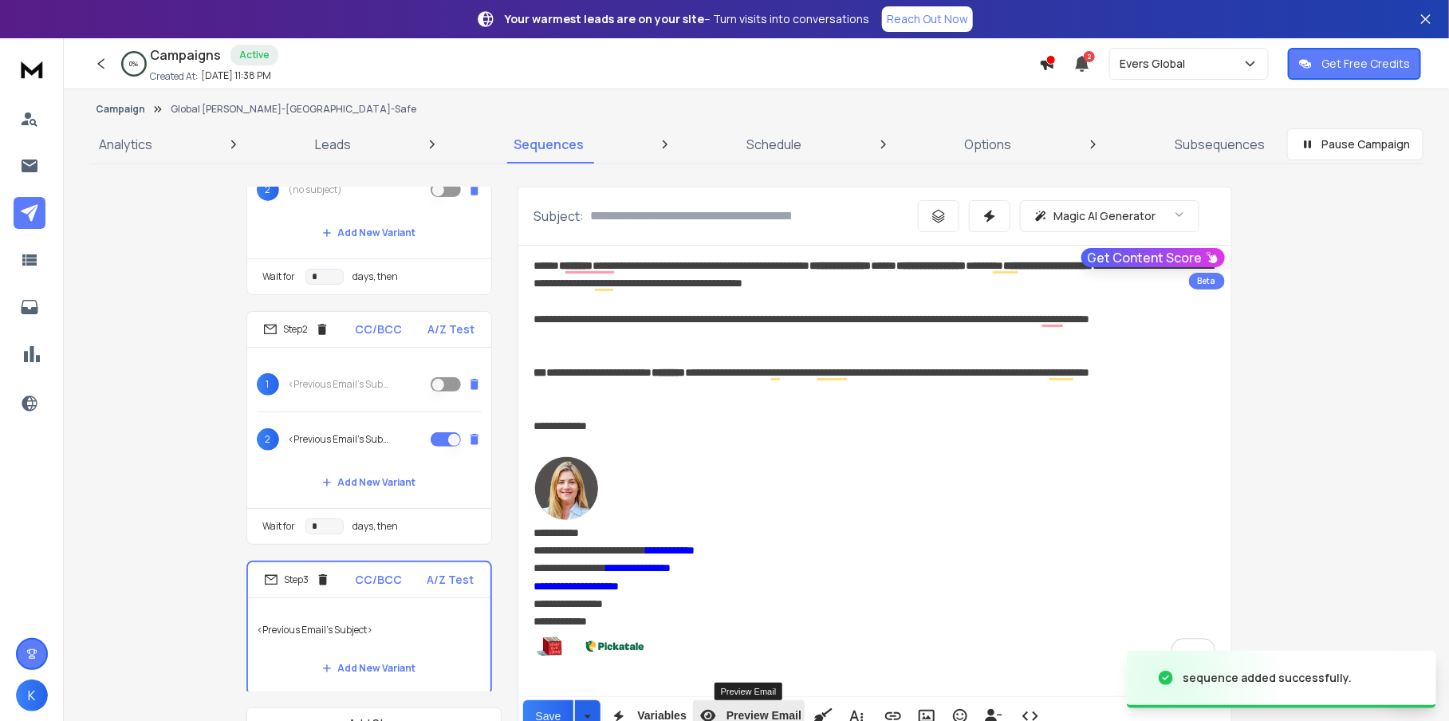
click at [781, 712] on span "Preview Email" at bounding box center [763, 716] width 81 height 14
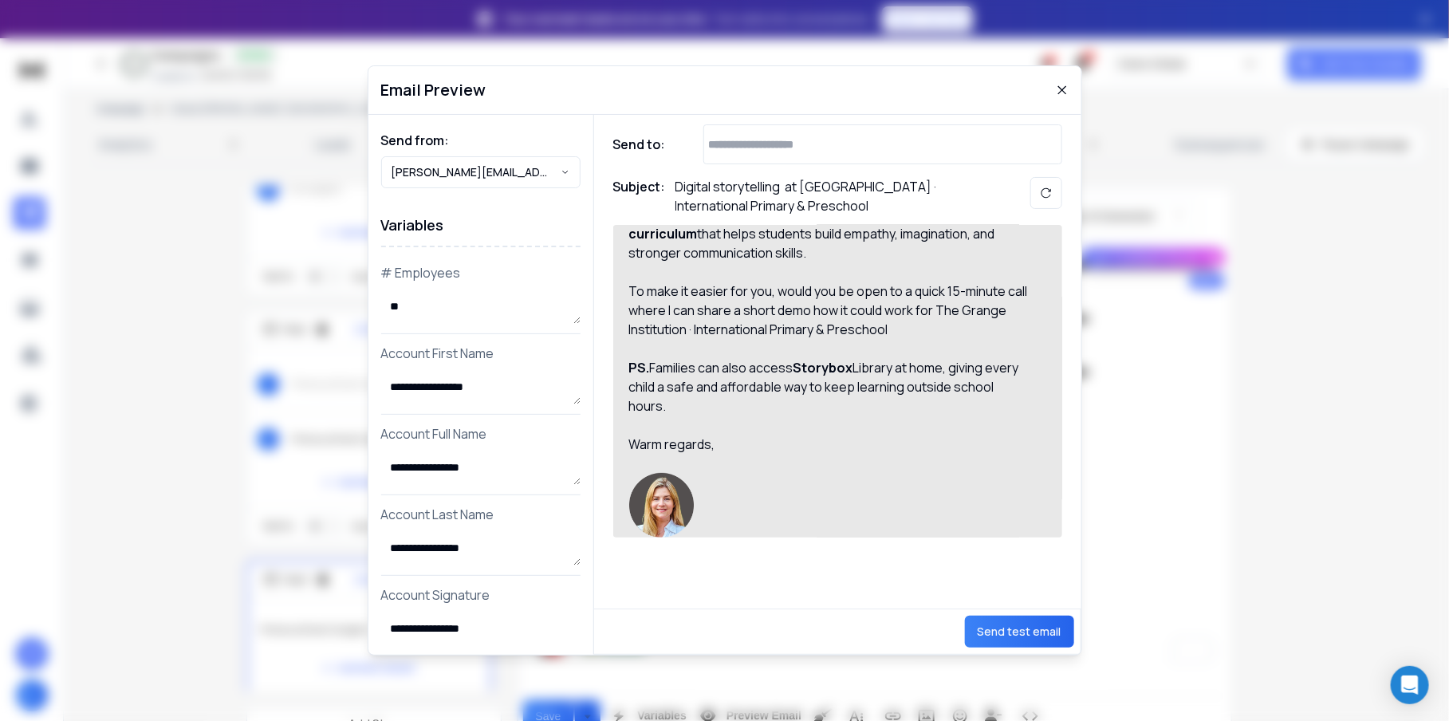
scroll to position [136, 0]
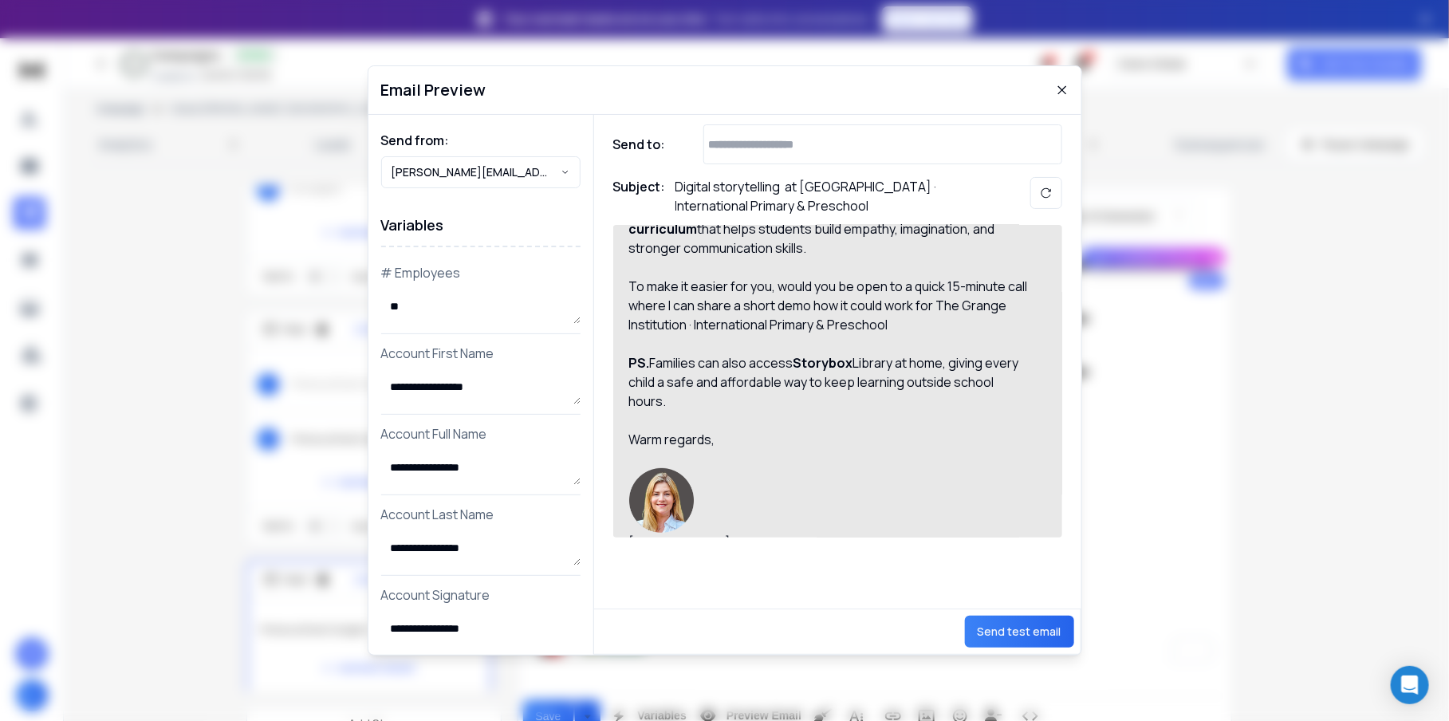
click at [1063, 92] on icon at bounding box center [1062, 90] width 13 height 13
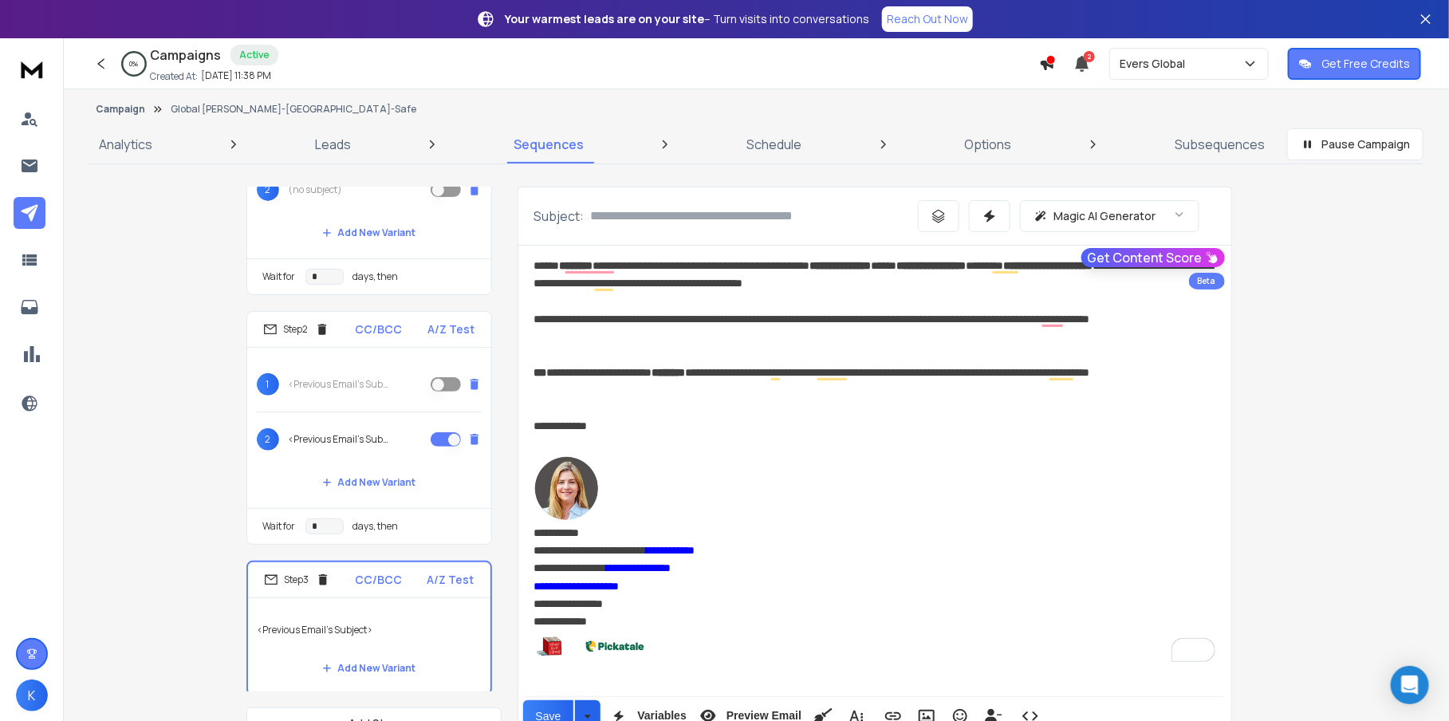
click at [716, 325] on div "**********" at bounding box center [875, 328] width 682 height 36
click at [691, 334] on div "**********" at bounding box center [875, 328] width 682 height 36
drag, startPoint x: 644, startPoint y: 329, endPoint x: 533, endPoint y: 331, distance: 110.1
click at [534, 331] on div "**********" at bounding box center [875, 328] width 682 height 36
click at [855, 708] on icon "button" at bounding box center [856, 716] width 19 height 19
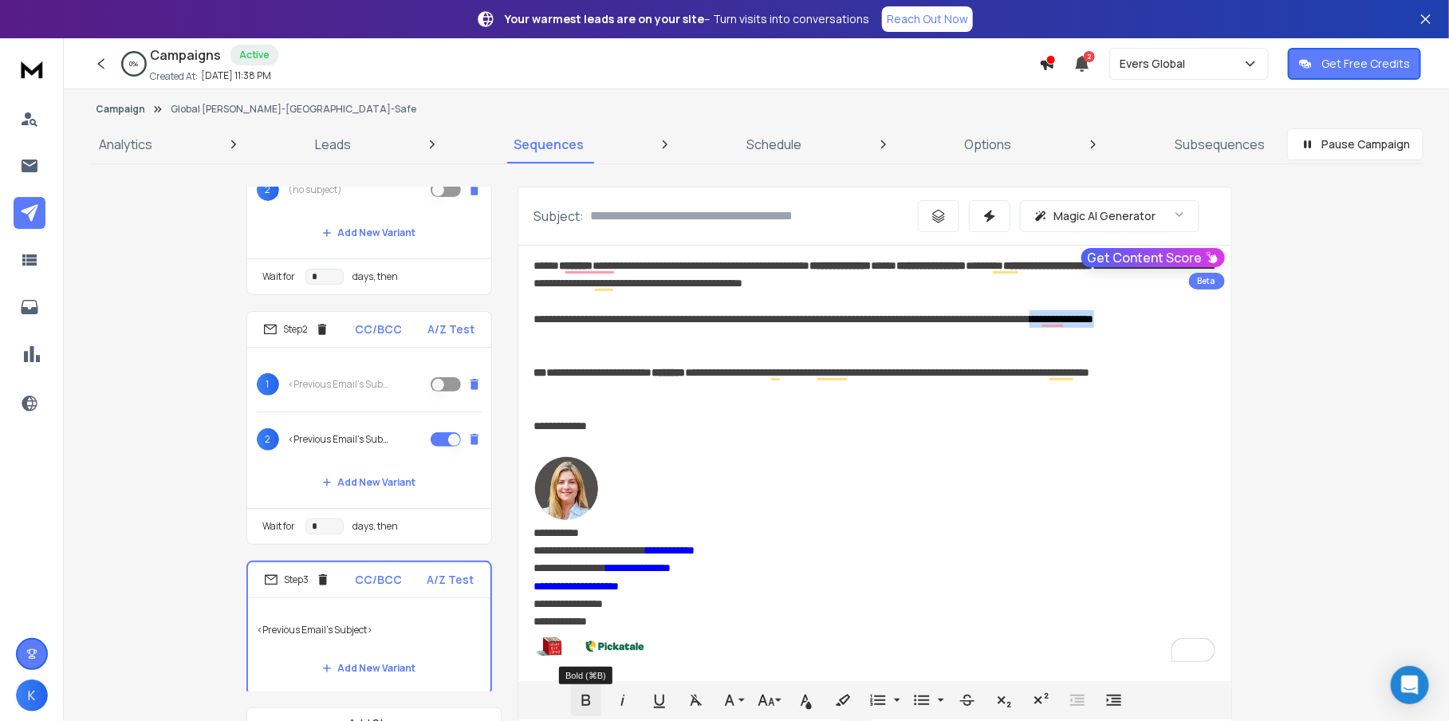
click at [588, 705] on icon "button" at bounding box center [586, 700] width 19 height 19
click at [677, 653] on div "To enrich screen reader interactions, please activate Accessibility in Grammarl…" at bounding box center [875, 645] width 682 height 23
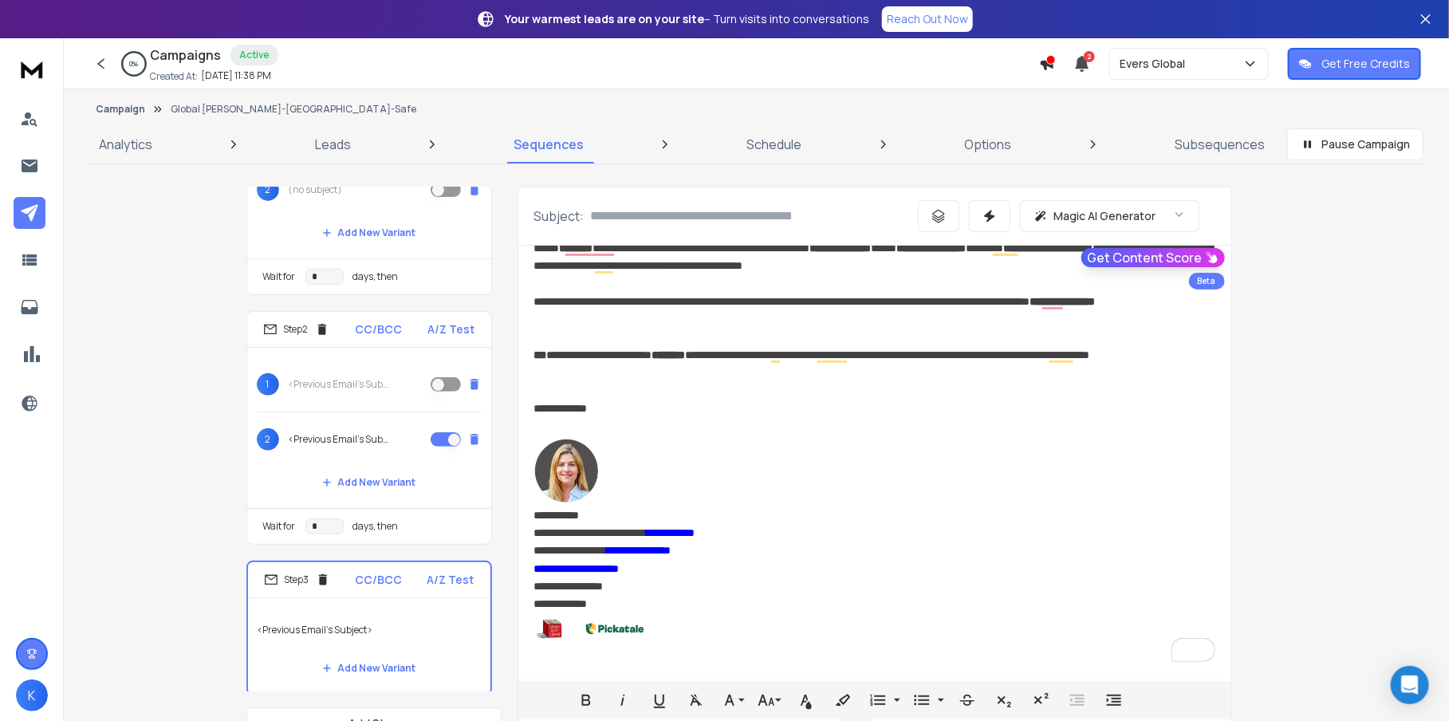
scroll to position [72, 0]
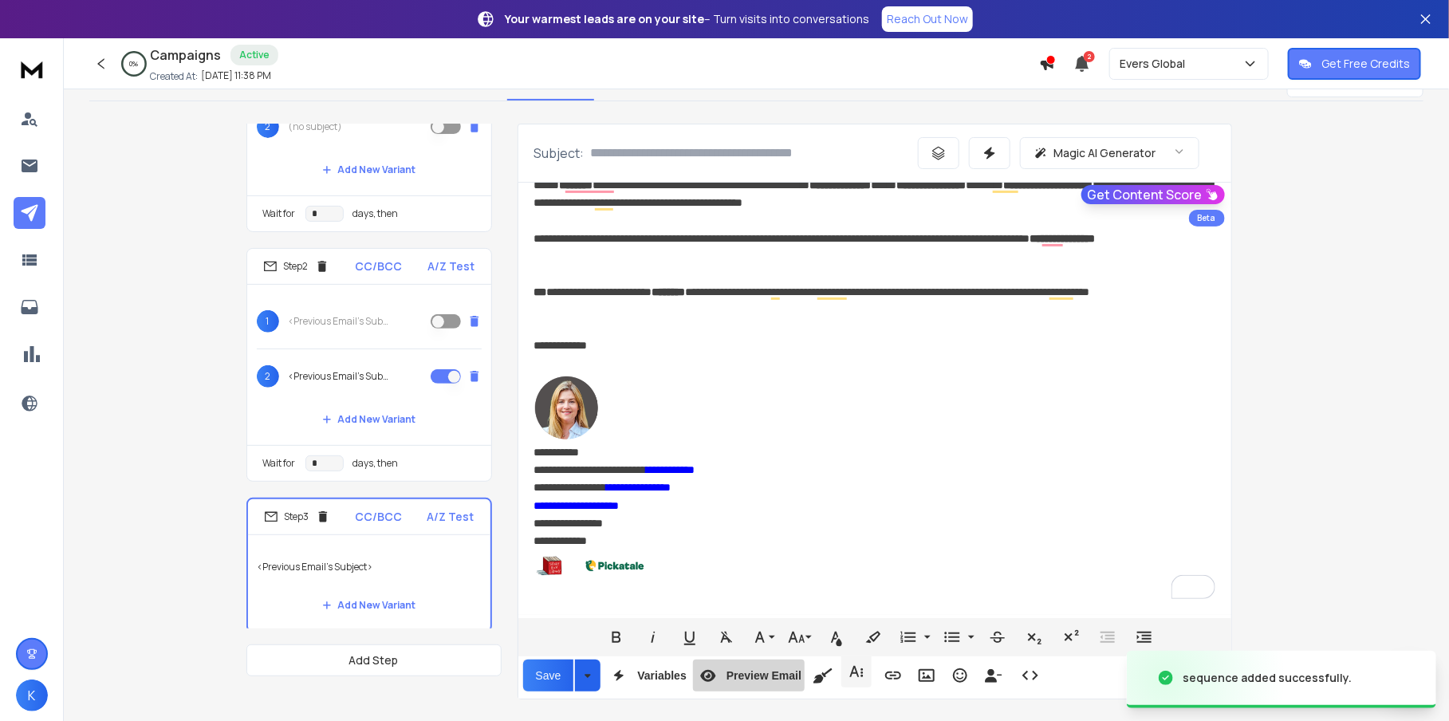
click at [750, 673] on span "Preview Email" at bounding box center [763, 676] width 81 height 14
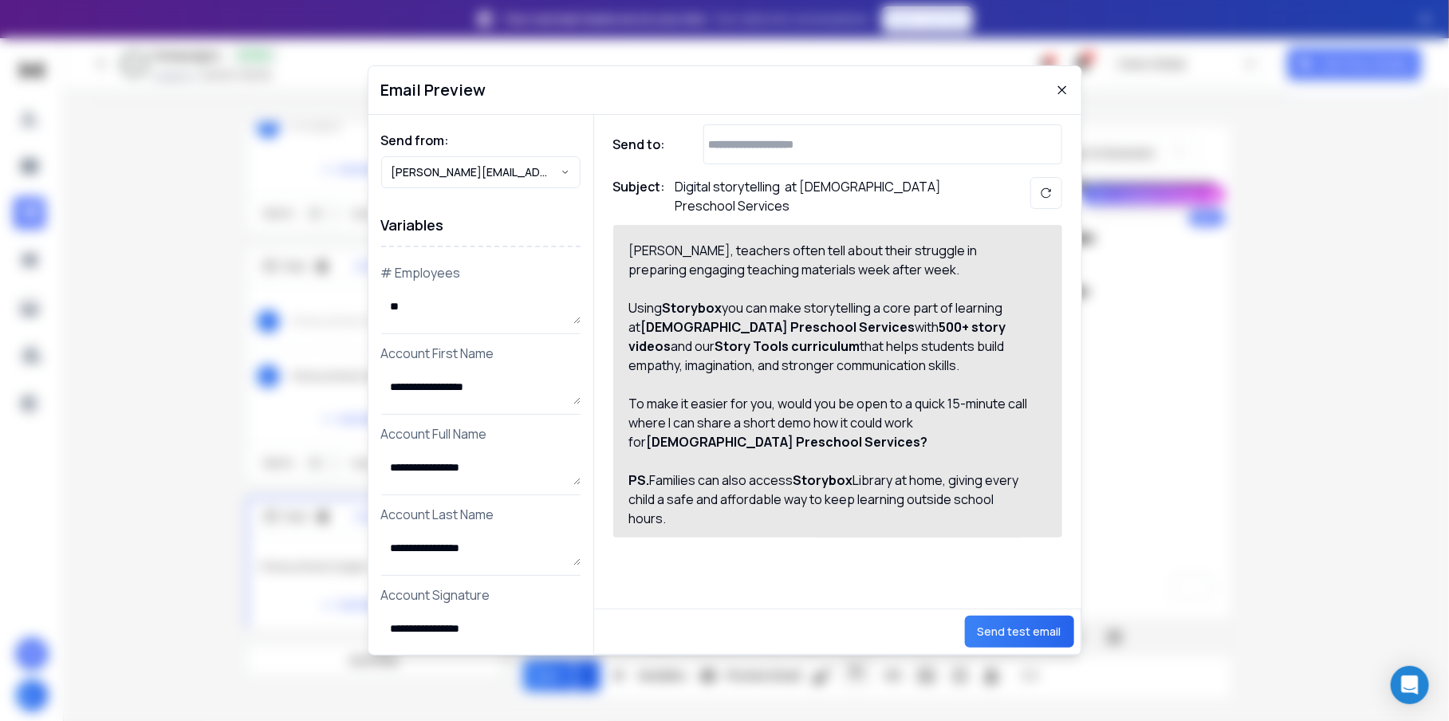
click at [1064, 90] on icon at bounding box center [1062, 90] width 13 height 13
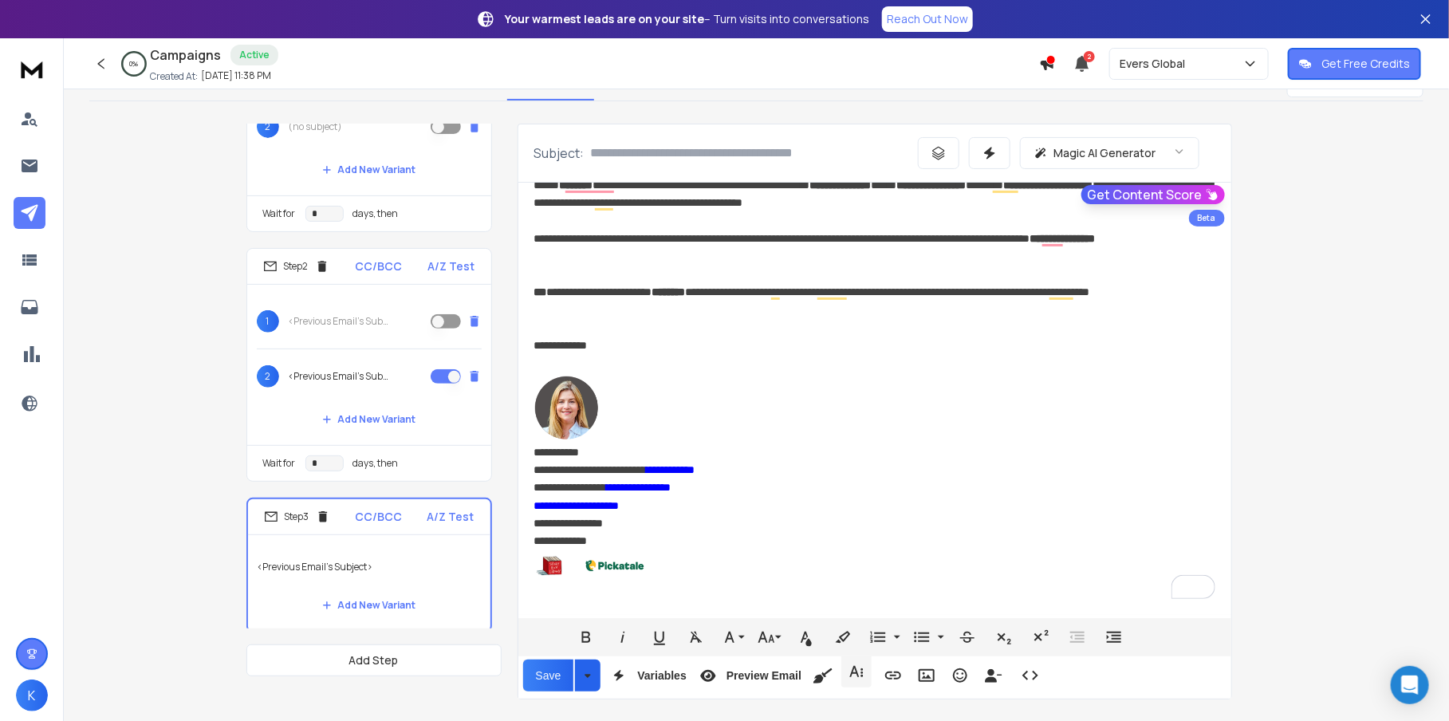
click at [341, 370] on p "<Previous Email's Subject>" at bounding box center [340, 376] width 102 height 13
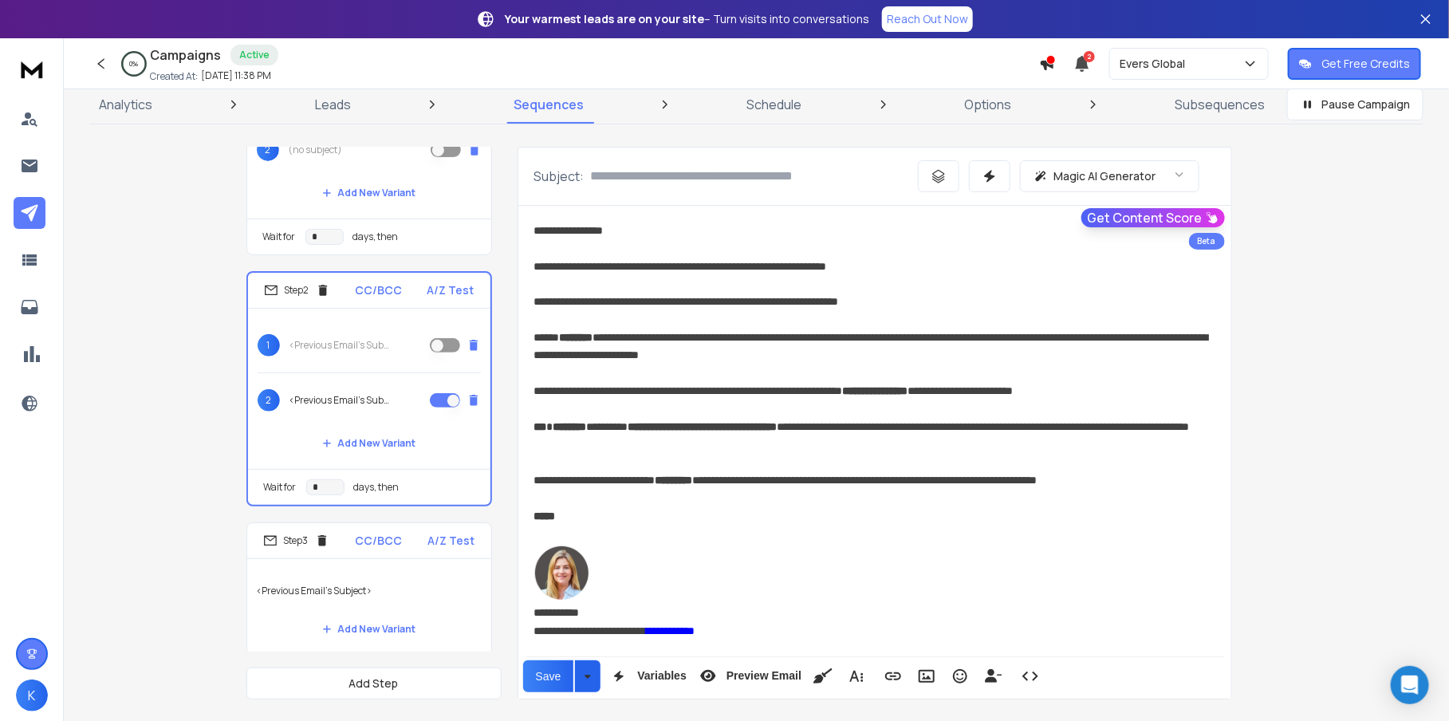
scroll to position [10, 0]
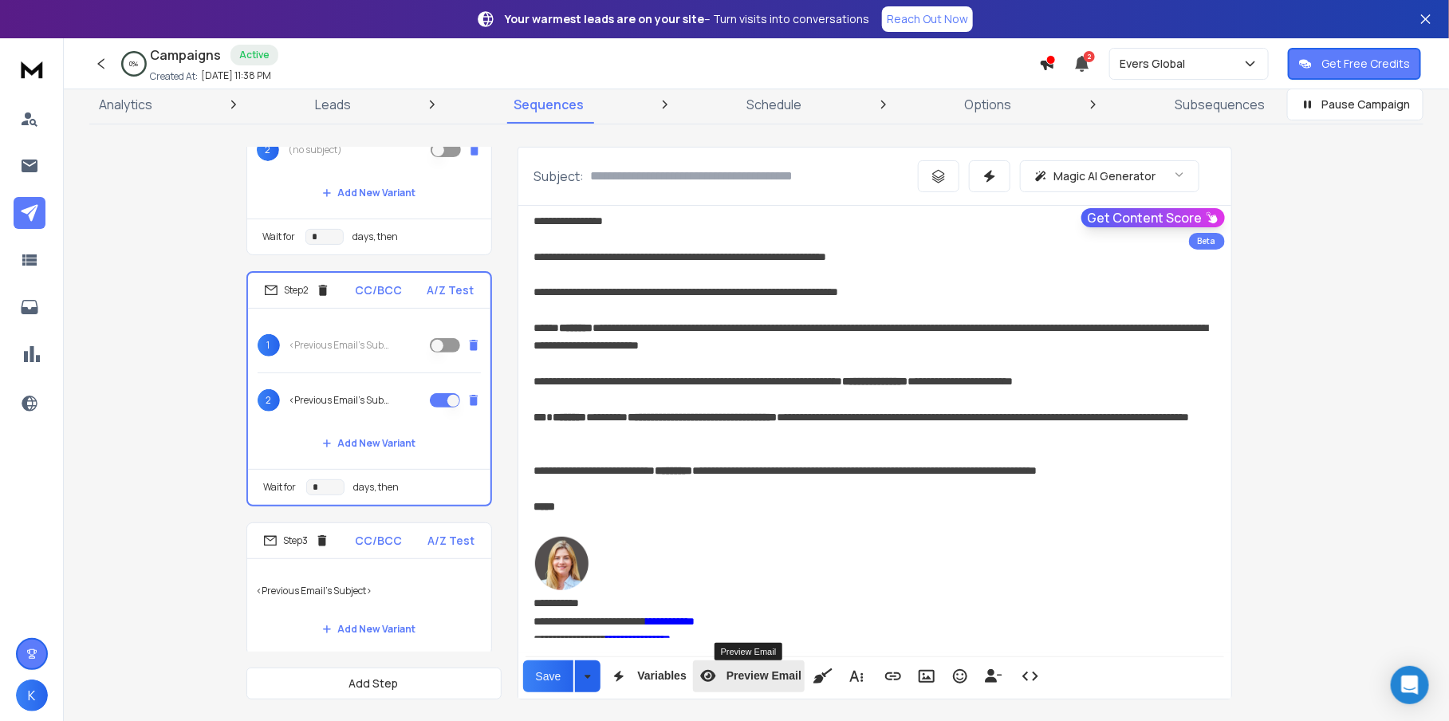
click at [747, 676] on span "Preview Email" at bounding box center [763, 676] width 81 height 14
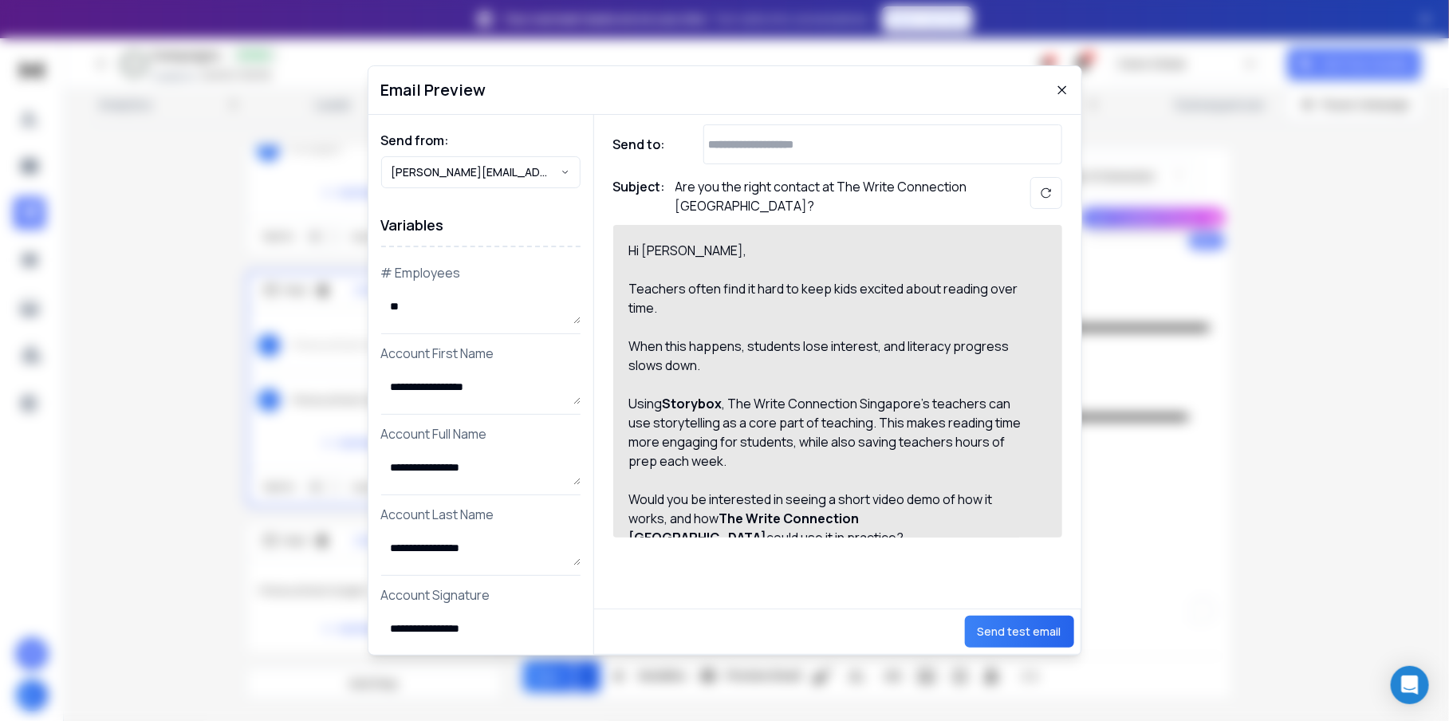
click at [1054, 88] on div "Email Preview" at bounding box center [724, 90] width 713 height 48
click at [1063, 88] on icon at bounding box center [1061, 90] width 9 height 9
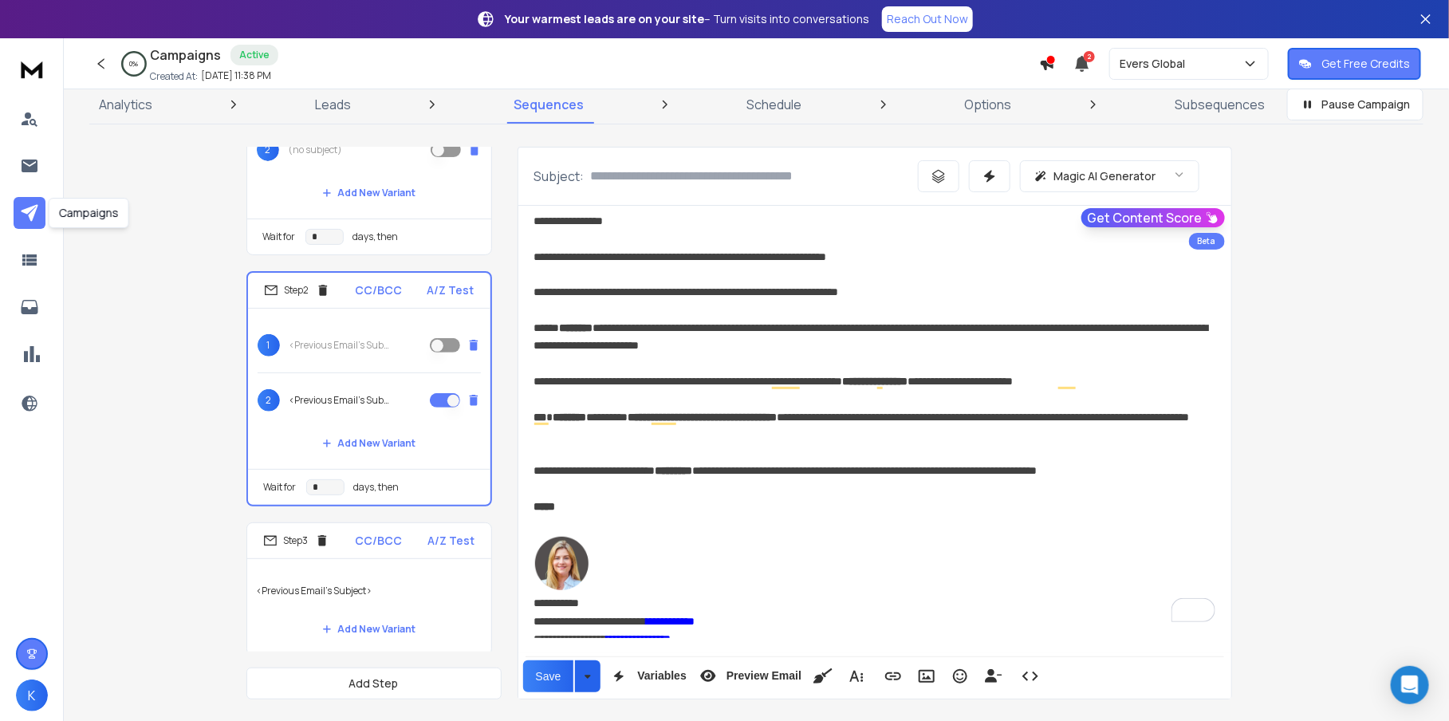
click at [30, 215] on icon at bounding box center [29, 212] width 17 height 17
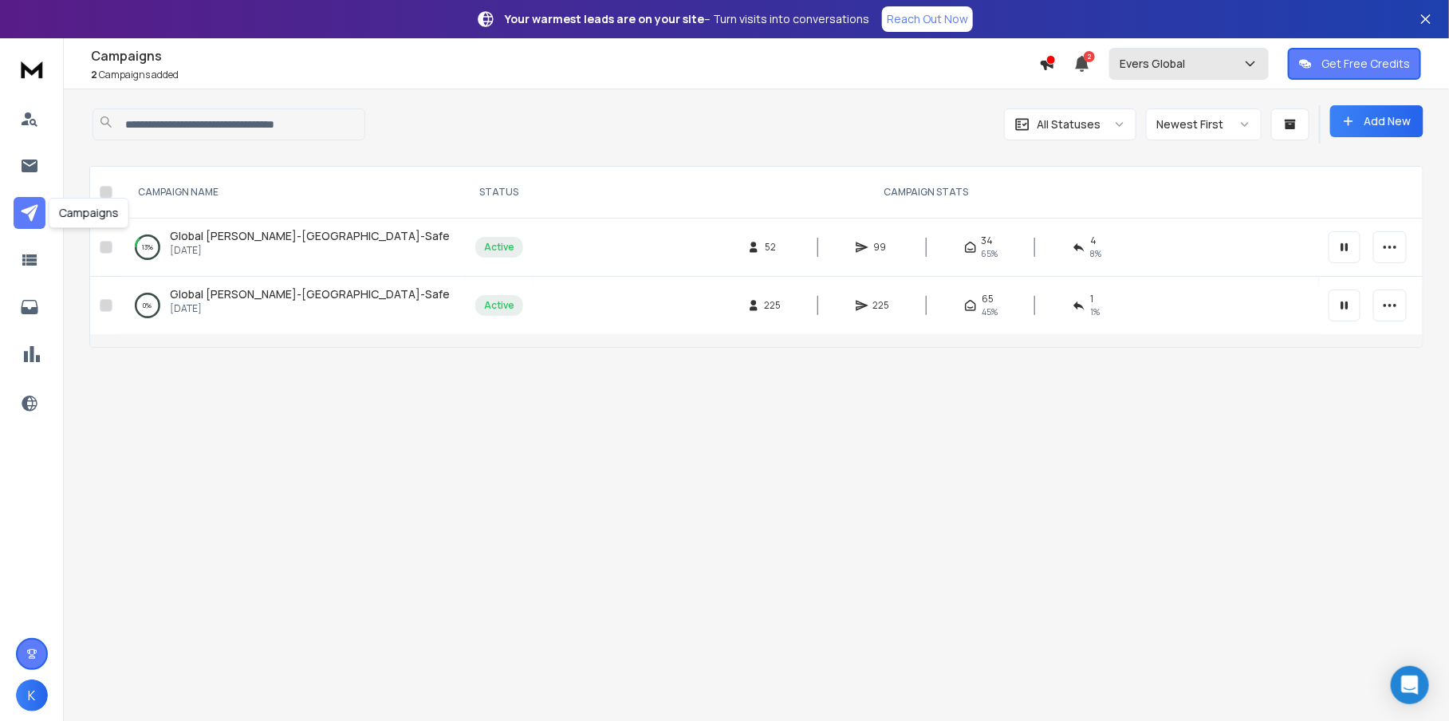
click at [1188, 73] on button "Evers Global" at bounding box center [1188, 64] width 159 height 32
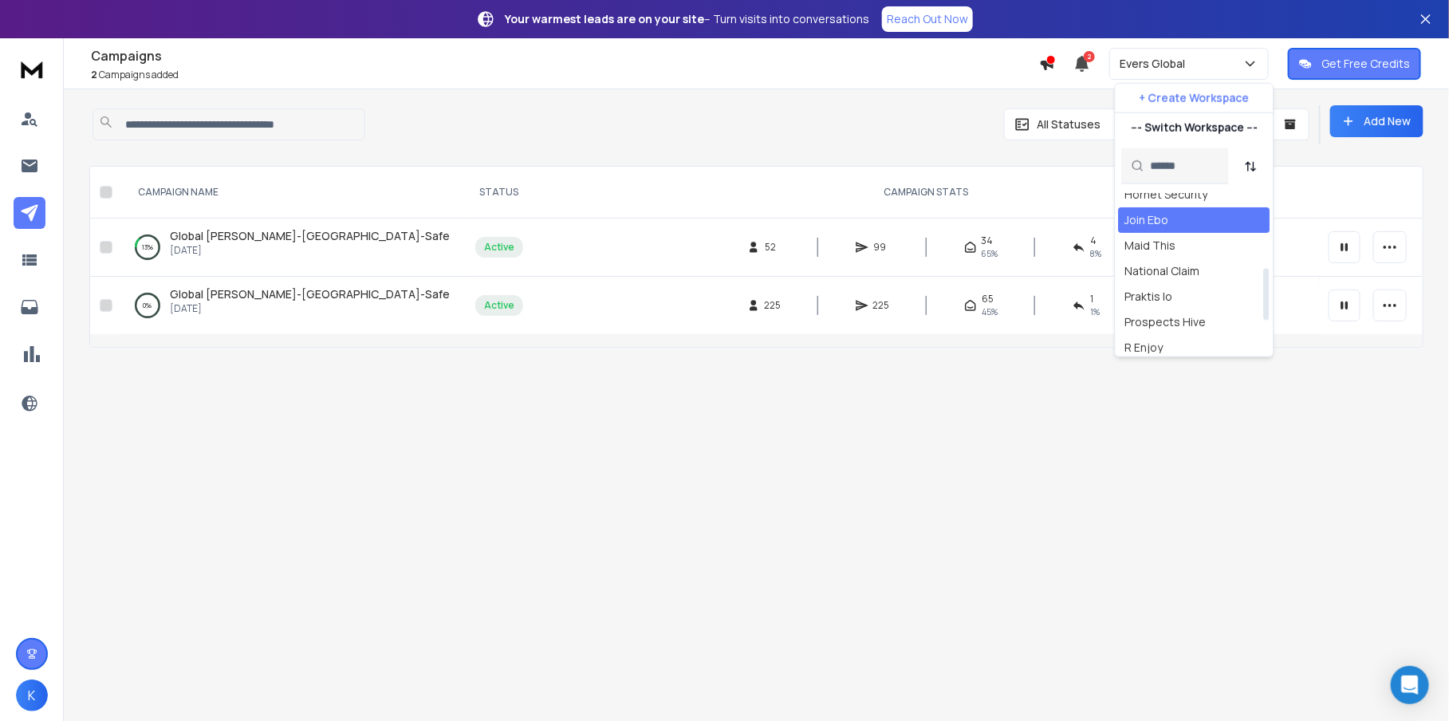
scroll to position [244, 0]
click at [1158, 258] on div "National Claim" at bounding box center [1195, 269] width 152 height 26
